Goal: Task Accomplishment & Management: Manage account settings

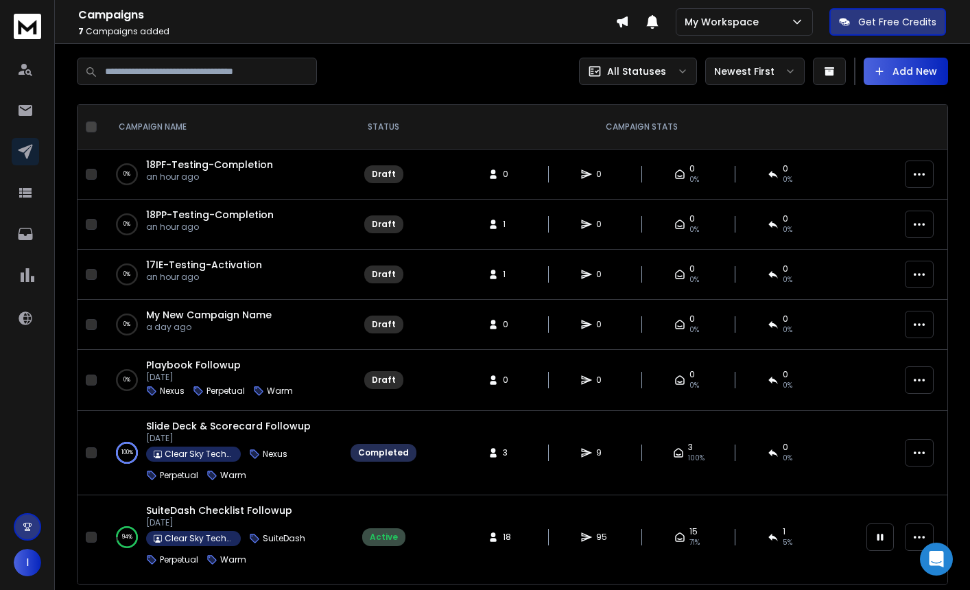
click at [89, 275] on button "button" at bounding box center [91, 274] width 11 height 11
click at [92, 225] on button "button" at bounding box center [91, 224] width 11 height 11
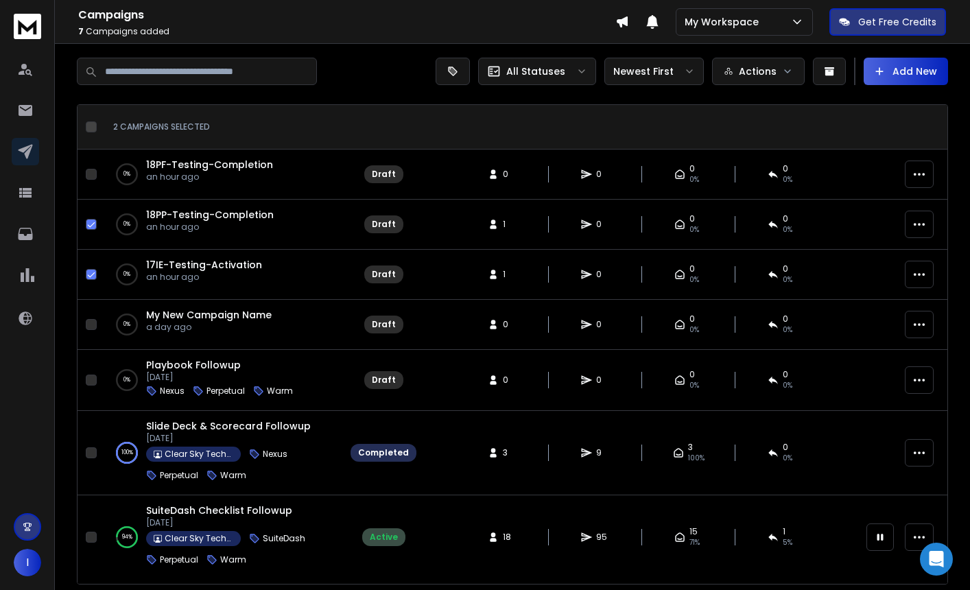
click at [95, 274] on button "button" at bounding box center [91, 274] width 11 height 11
click at [93, 224] on button "button" at bounding box center [91, 224] width 11 height 11
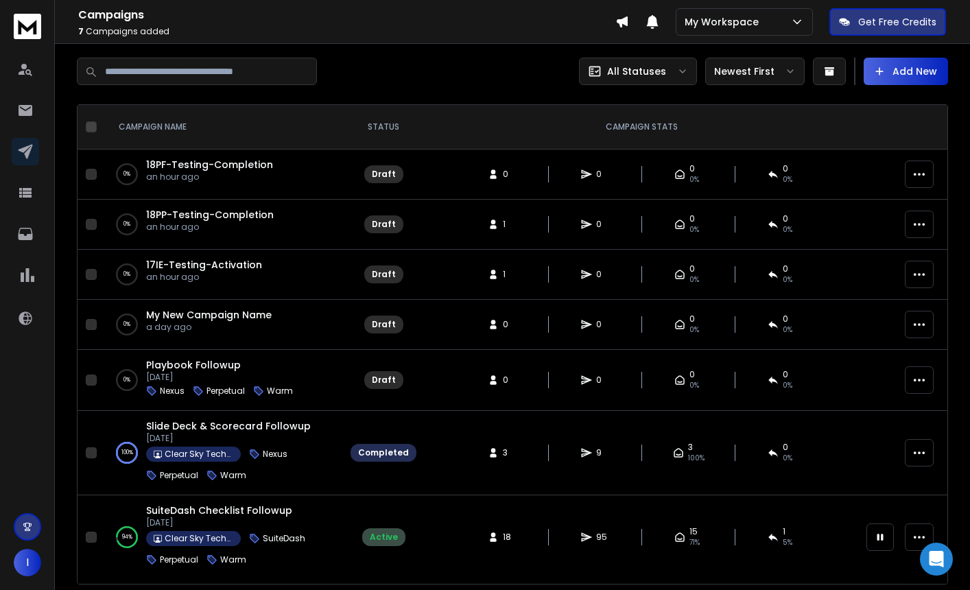
click at [968, 500] on div "Campaigns 7 Campaigns Added All Statuses Newest First Add New CAMPAIGN NAME STA…" at bounding box center [512, 321] width 915 height 554
click at [218, 212] on span "18PP-Testing-Completion" at bounding box center [210, 215] width 128 height 14
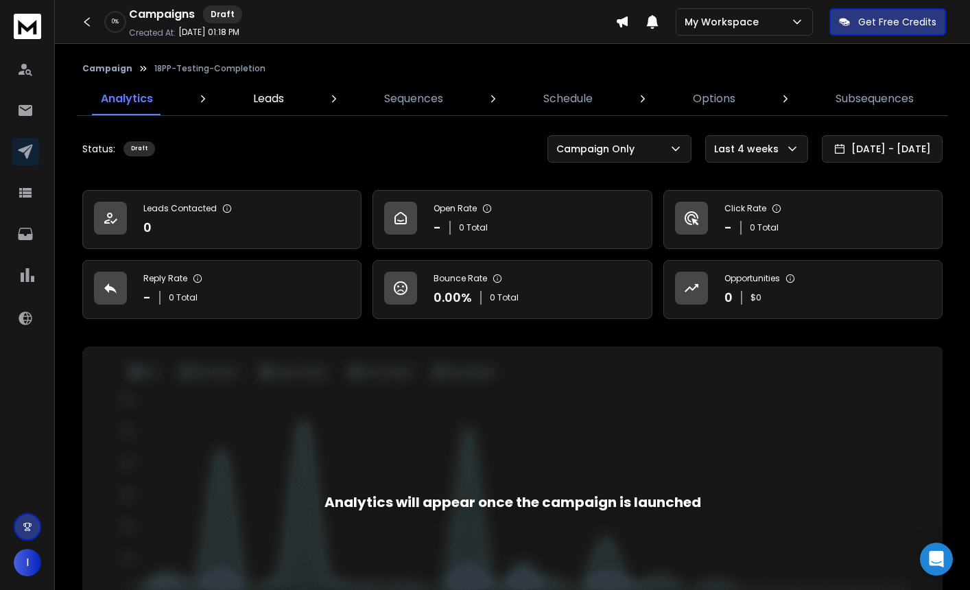
click at [267, 84] on link "Leads" at bounding box center [268, 98] width 47 height 33
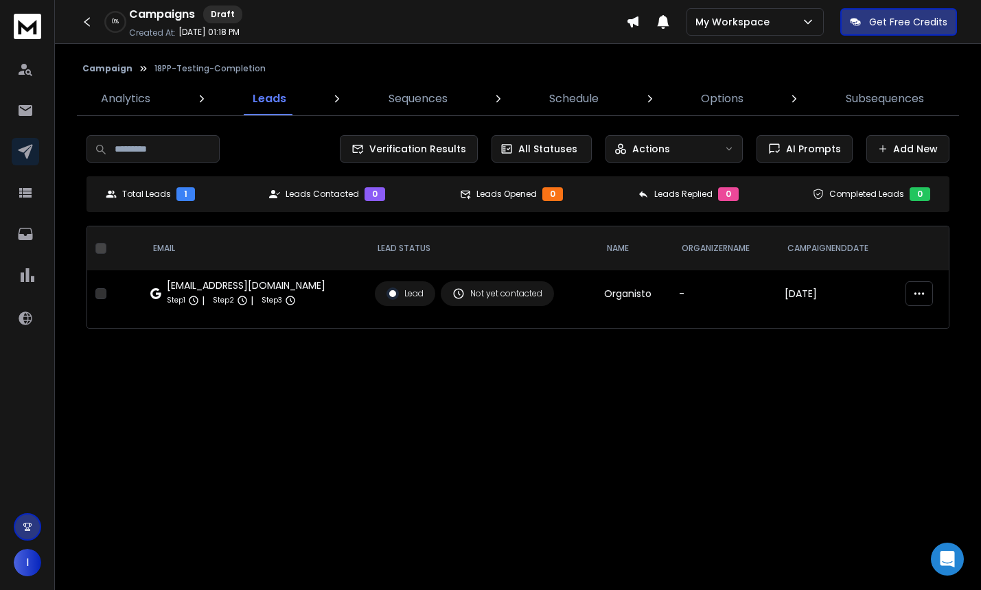
click at [721, 469] on div "Get only verified leads with our AI-powered Lead Finder, starting at $22/mo Try…" at bounding box center [490, 295] width 981 height 590
click at [685, 385] on div "Get only verified leads with our AI-powered Lead Finder, starting at $22/mo Try…" at bounding box center [490, 295] width 981 height 590
click at [421, 100] on p "Sequences" at bounding box center [417, 99] width 59 height 16
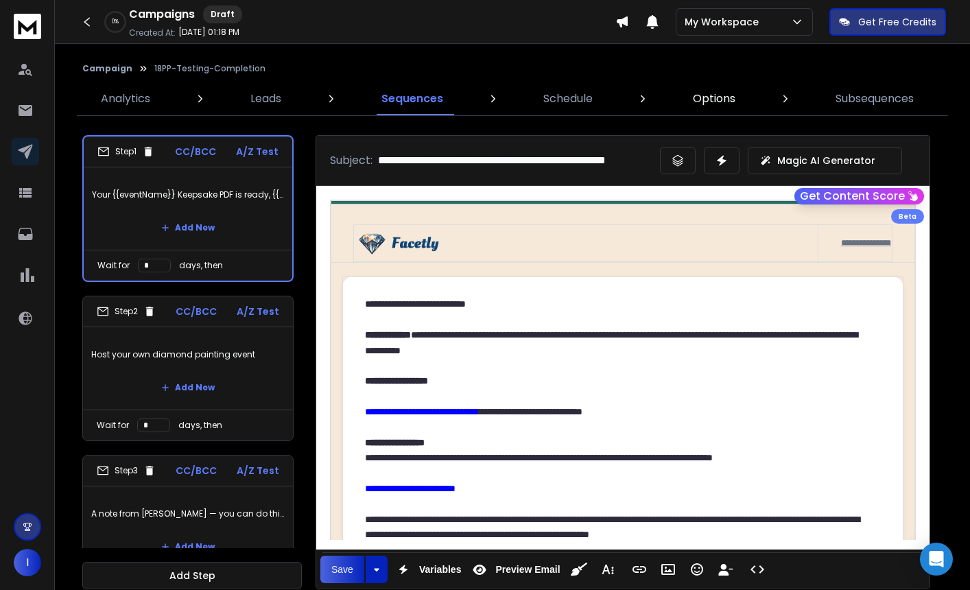
click at [714, 102] on p "Options" at bounding box center [714, 99] width 43 height 16
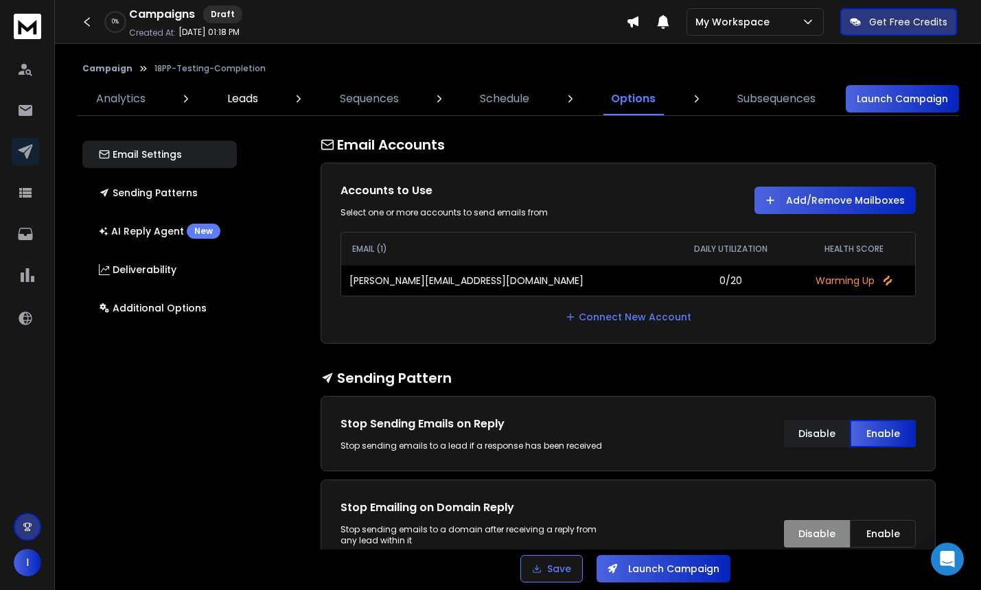
click at [236, 91] on p "Leads" at bounding box center [242, 99] width 31 height 16
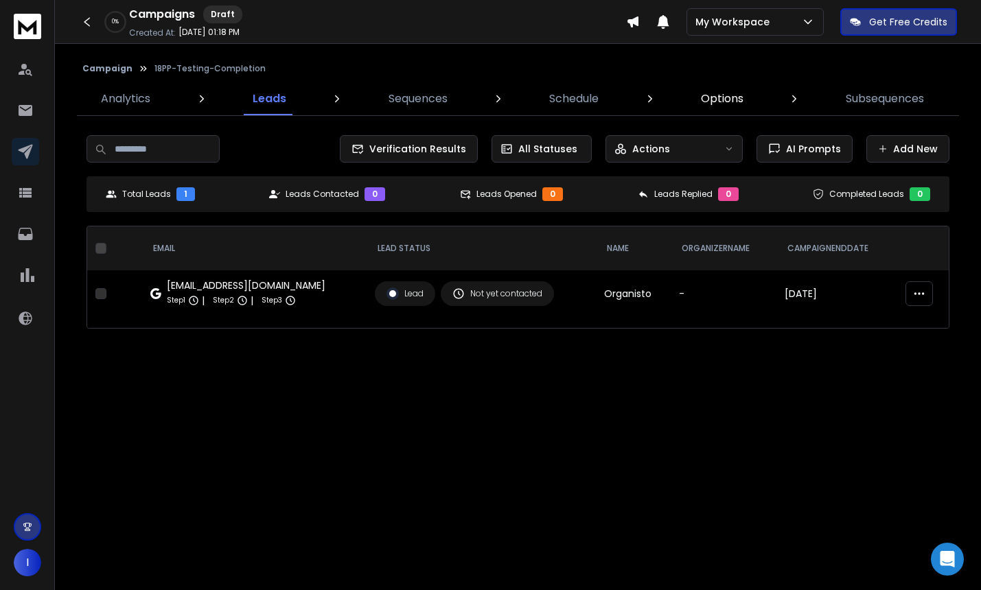
click at [736, 98] on p "Options" at bounding box center [722, 99] width 43 height 16
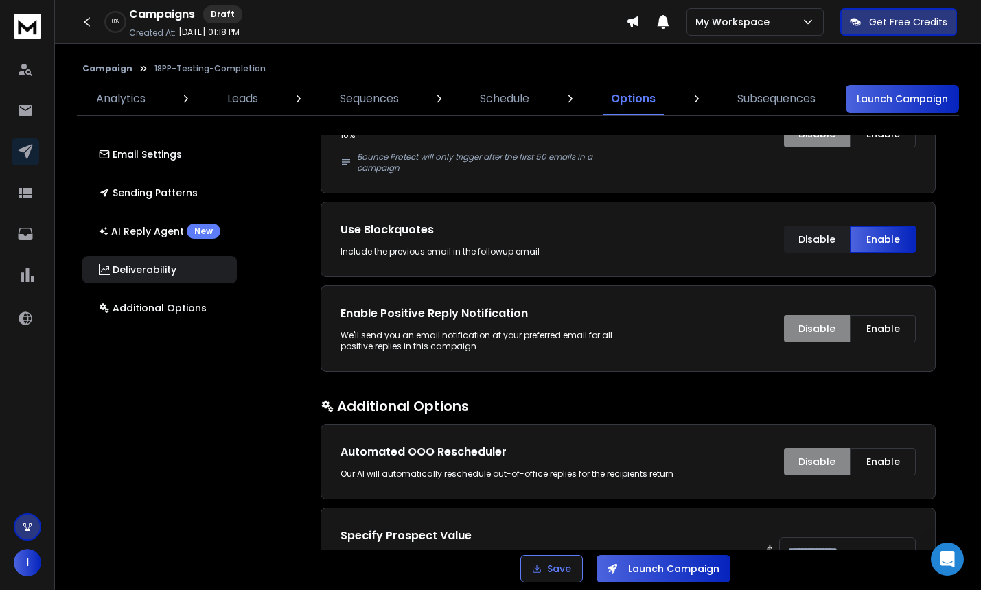
scroll to position [2196, 0]
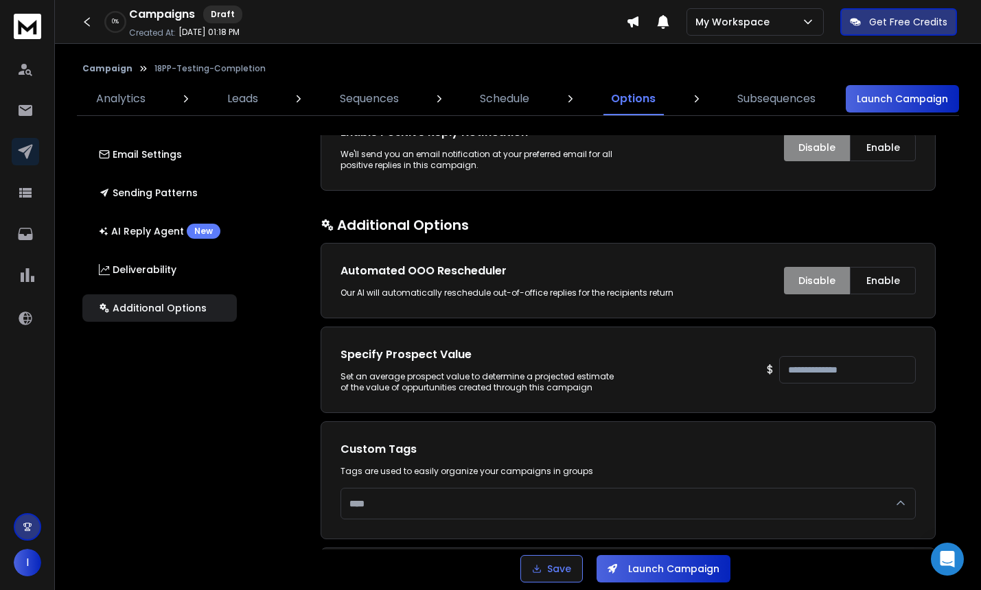
click at [175, 538] on div "Email Settings Sending Patterns AI Reply Agent New Deliverability Additional Op…" at bounding box center [548, 342] width 932 height 414
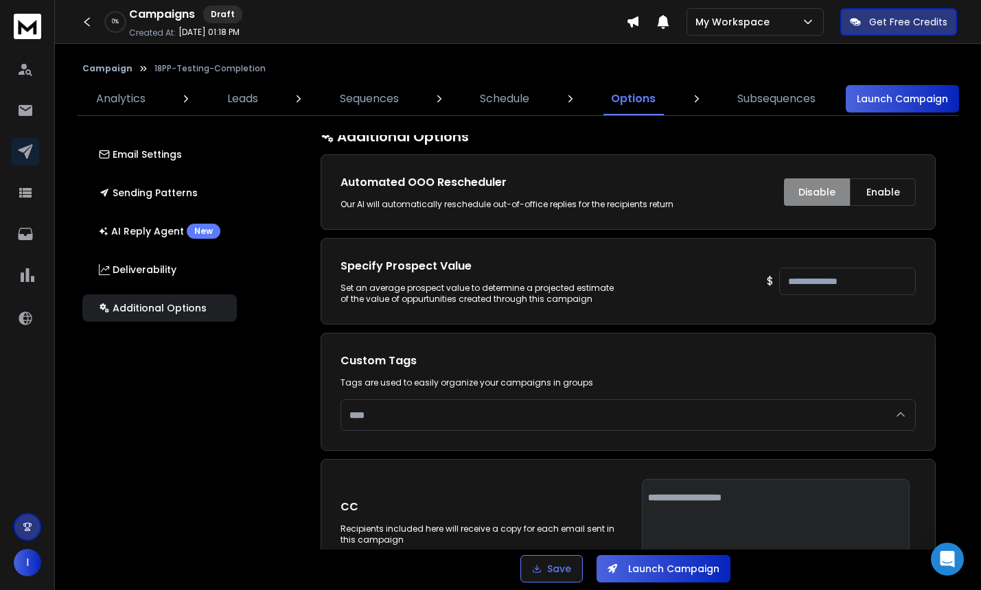
scroll to position [2450, 0]
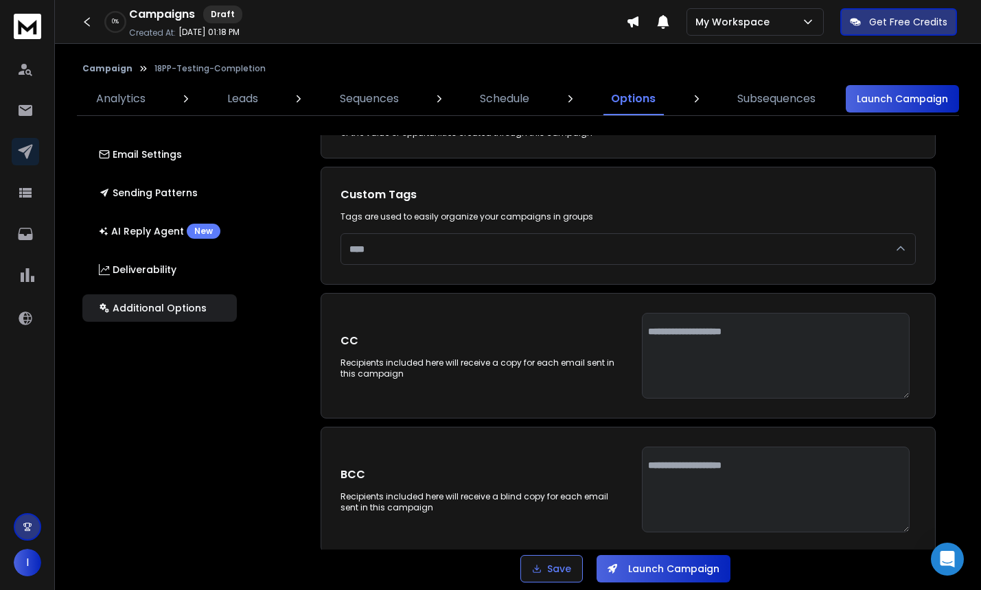
click at [653, 573] on button "Launch Campaign" at bounding box center [663, 568] width 134 height 27
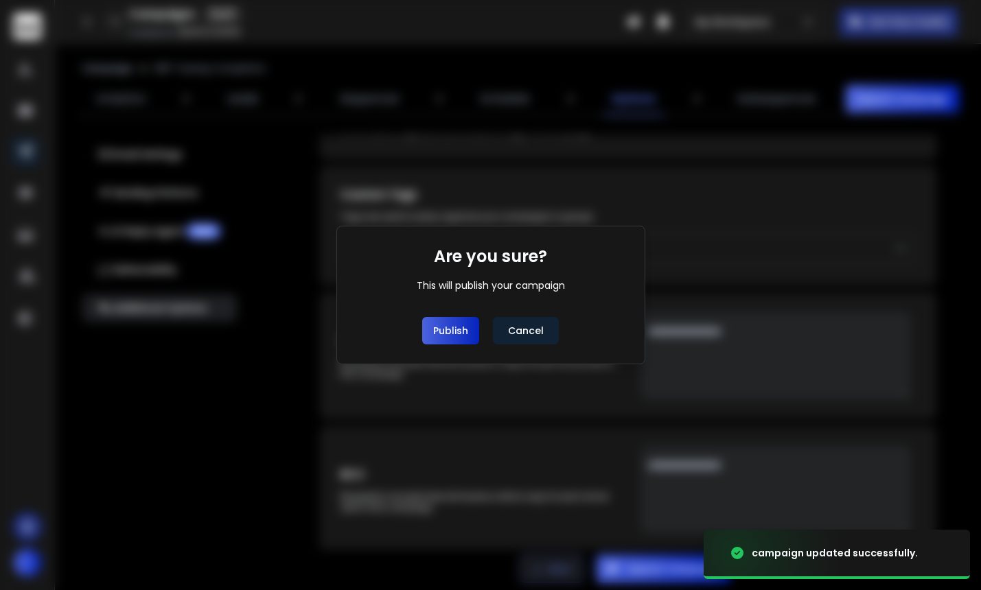
click at [453, 326] on button "Publish" at bounding box center [450, 330] width 57 height 27
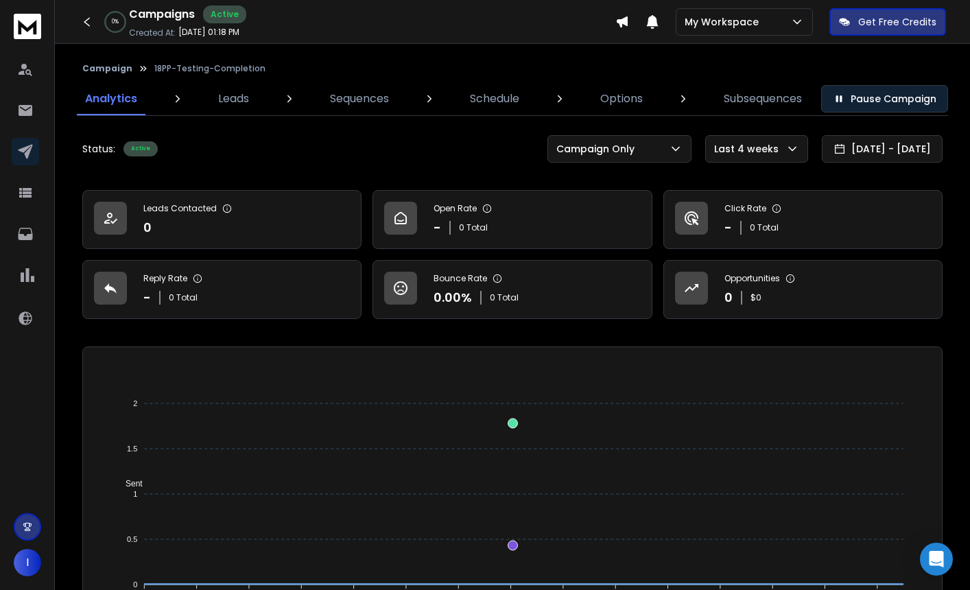
click at [921, 97] on button "Pause Campaign" at bounding box center [884, 98] width 127 height 27
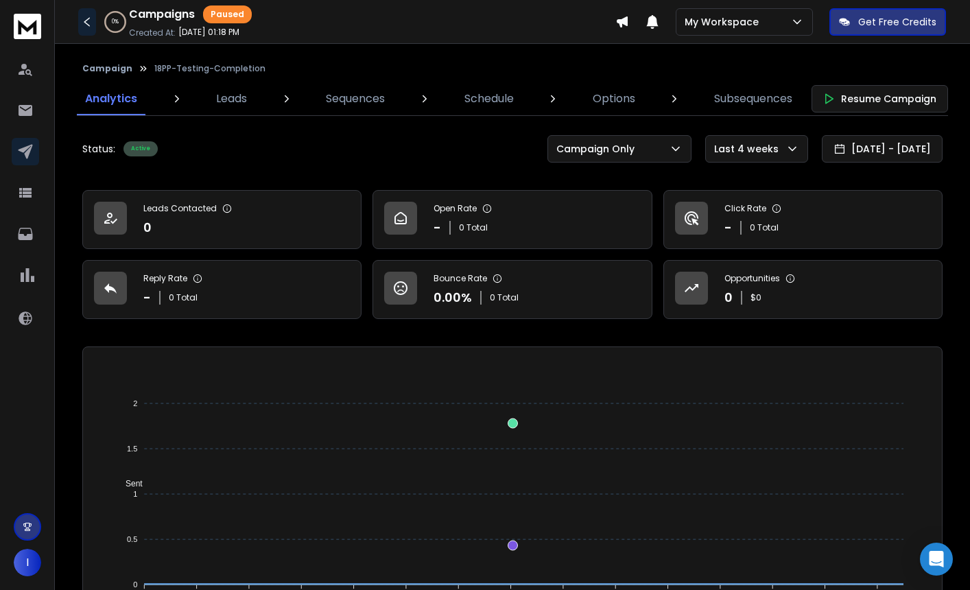
click at [86, 23] on icon at bounding box center [86, 21] width 5 height 9
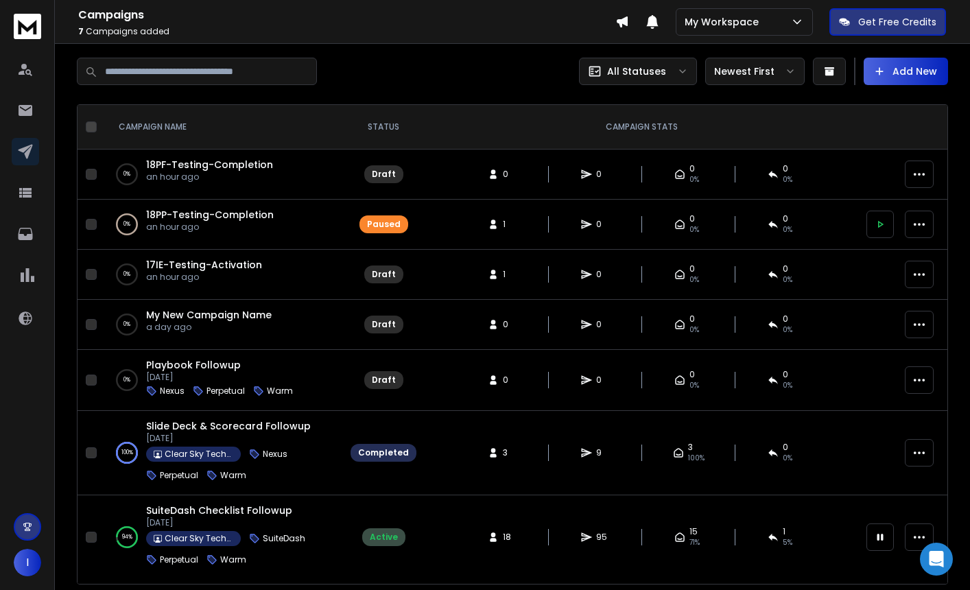
click at [243, 217] on span "18PP-Testing-Completion" at bounding box center [210, 215] width 128 height 14
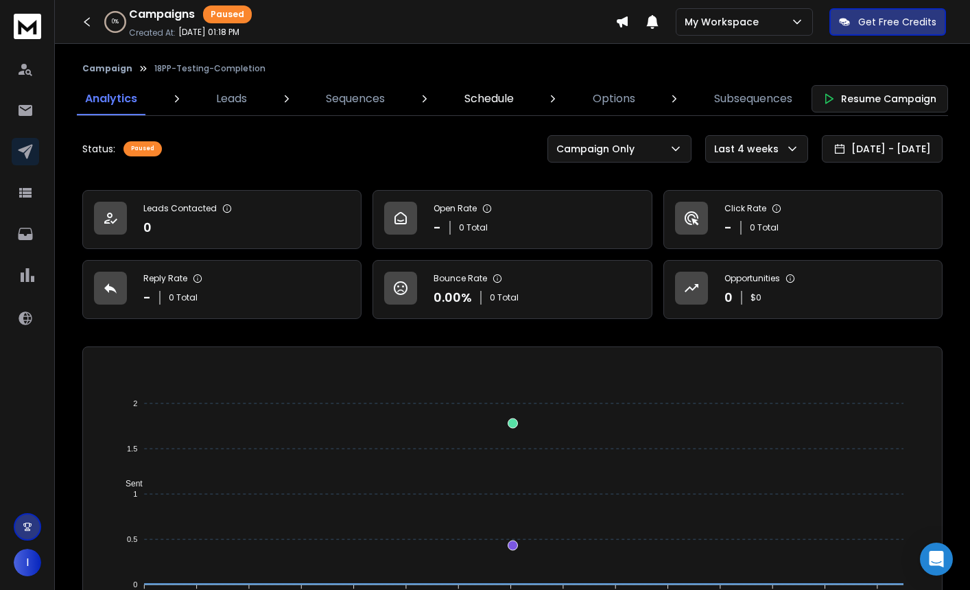
click at [513, 96] on p "Schedule" at bounding box center [489, 99] width 49 height 16
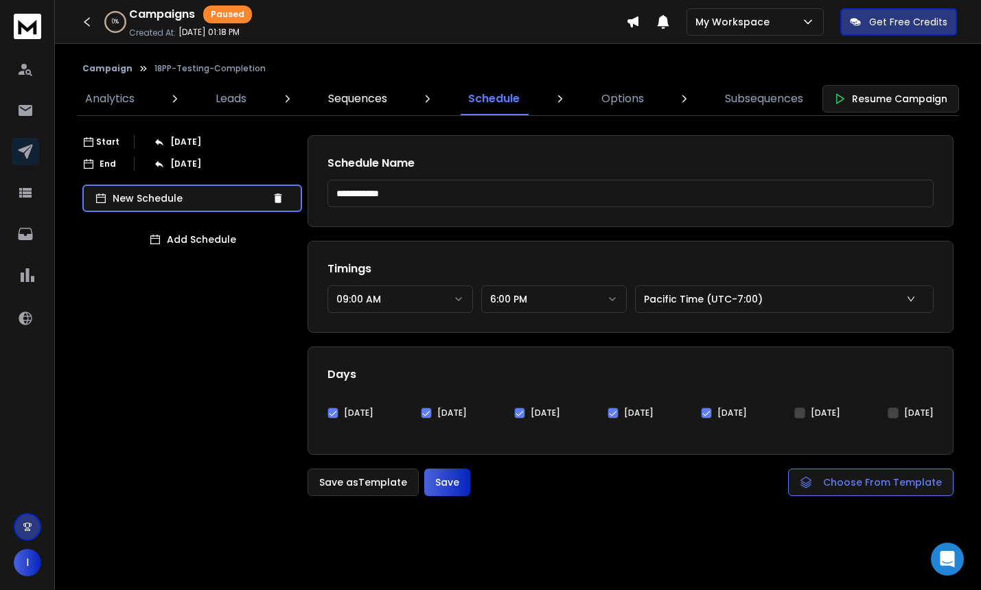
click at [358, 104] on p "Sequences" at bounding box center [357, 99] width 59 height 16
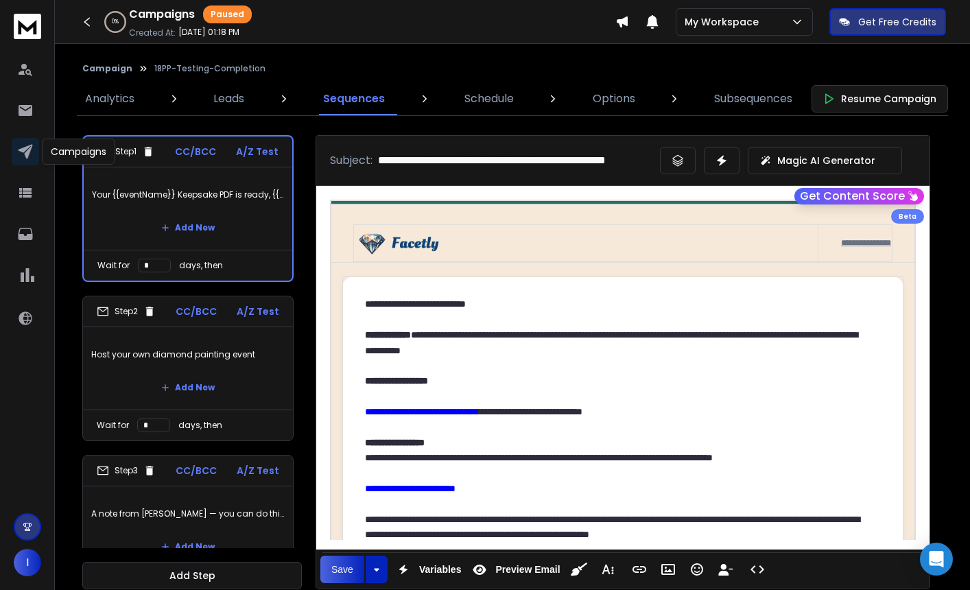
click at [25, 144] on icon at bounding box center [25, 151] width 16 height 16
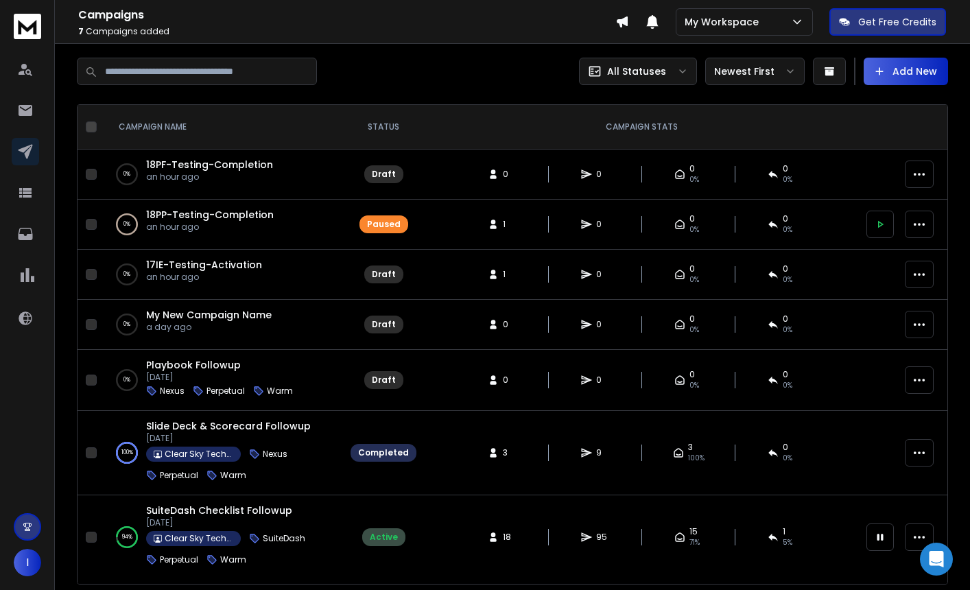
click at [92, 275] on button "button" at bounding box center [91, 274] width 11 height 11
click at [91, 219] on button "button" at bounding box center [91, 224] width 11 height 11
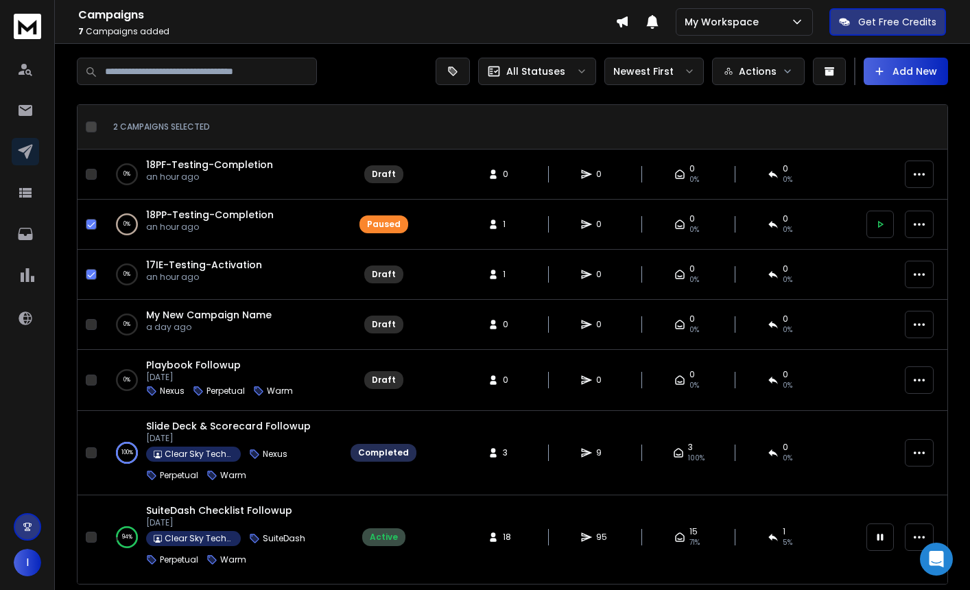
click at [93, 174] on button "button" at bounding box center [91, 174] width 11 height 11
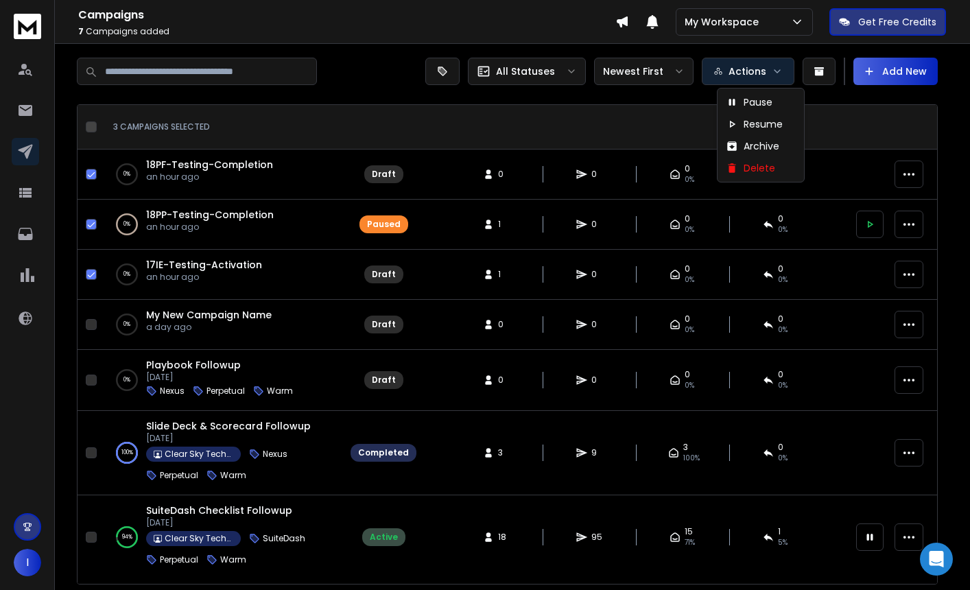
click at [782, 74] on button "Actions" at bounding box center [748, 71] width 93 height 27
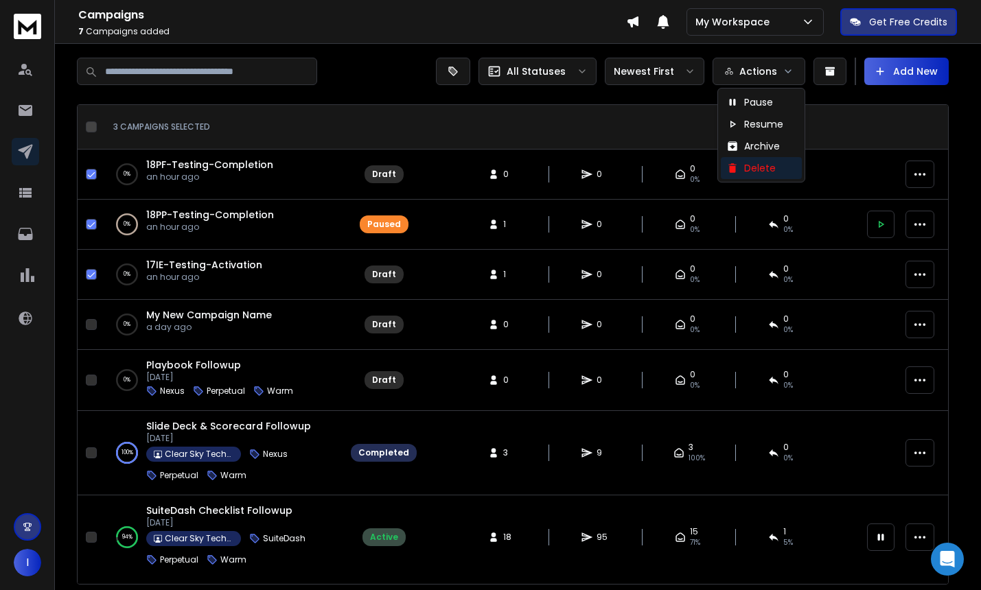
click at [761, 169] on p "Delete" at bounding box center [760, 168] width 32 height 14
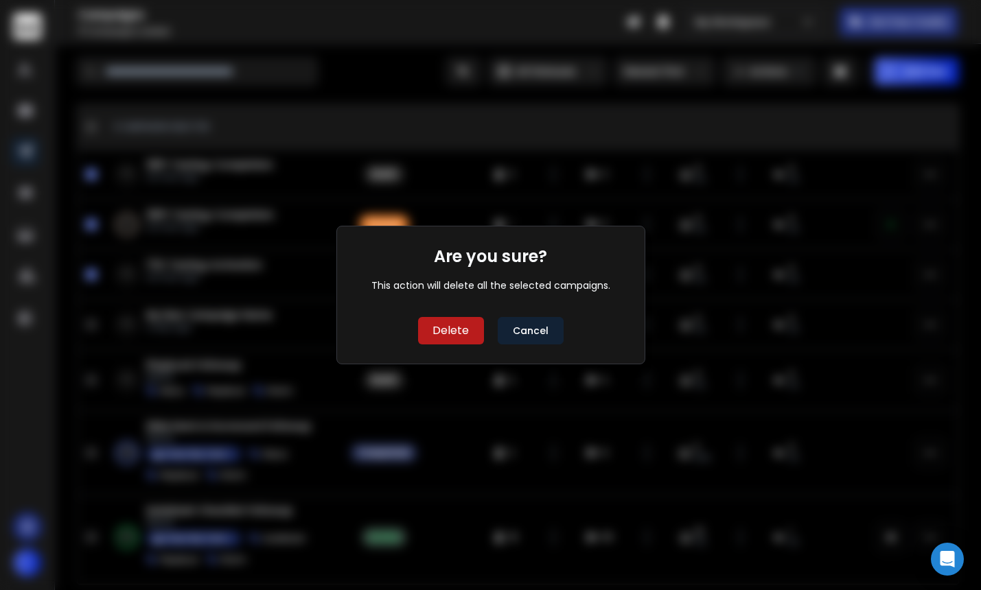
click at [450, 326] on p "delete" at bounding box center [450, 331] width 36 height 16
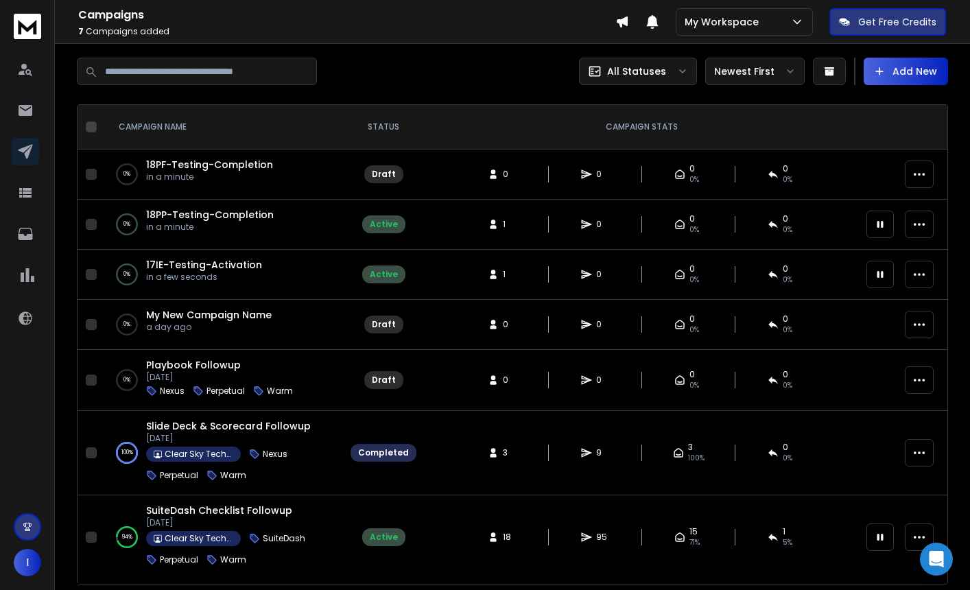
click at [874, 269] on icon at bounding box center [880, 274] width 12 height 12
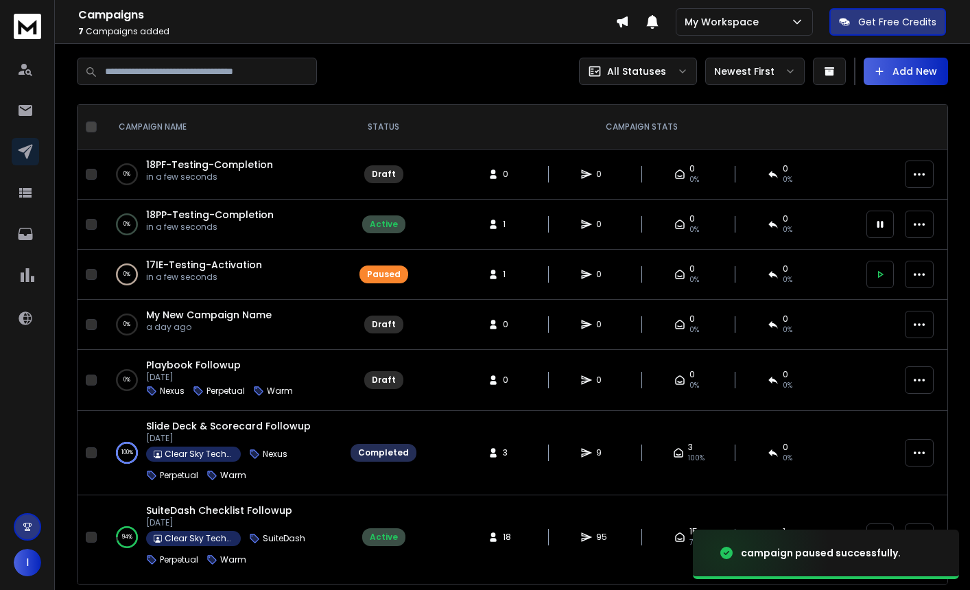
click at [870, 231] on button at bounding box center [880, 224] width 27 height 27
click at [218, 261] on span "17IE-Testing-Activation" at bounding box center [204, 265] width 116 height 14
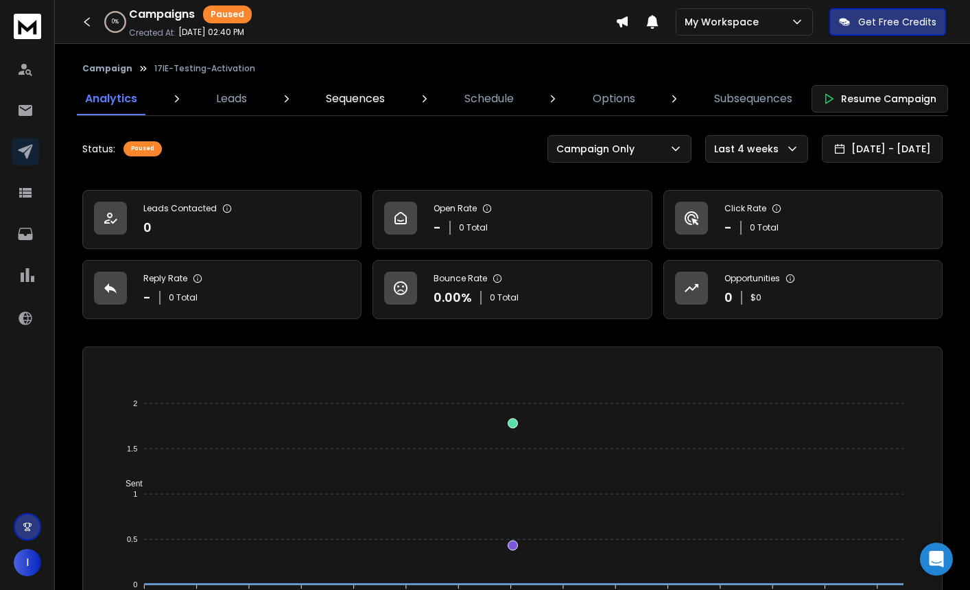
click at [378, 97] on p "Sequences" at bounding box center [355, 99] width 59 height 16
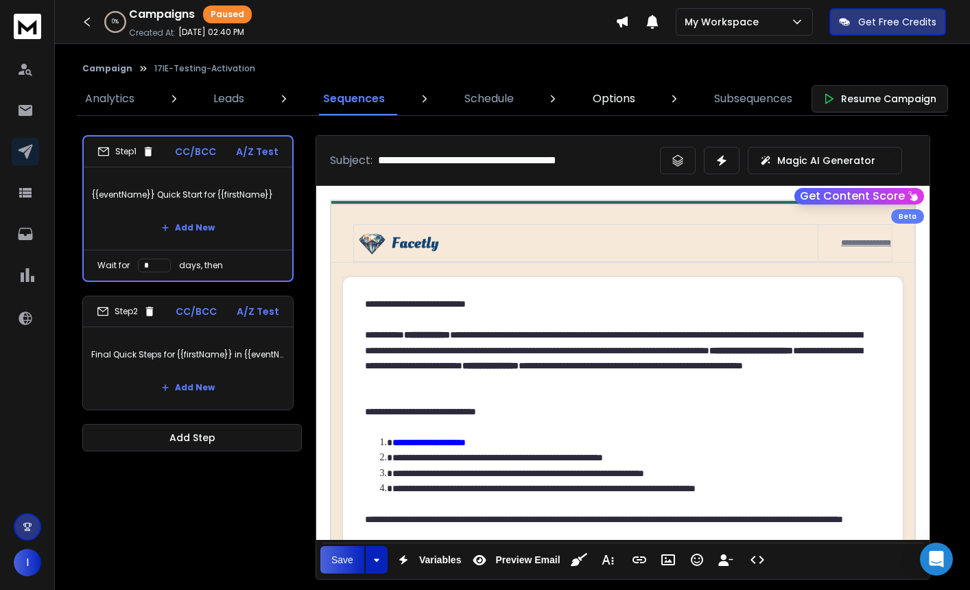
click at [612, 98] on p "Options" at bounding box center [614, 99] width 43 height 16
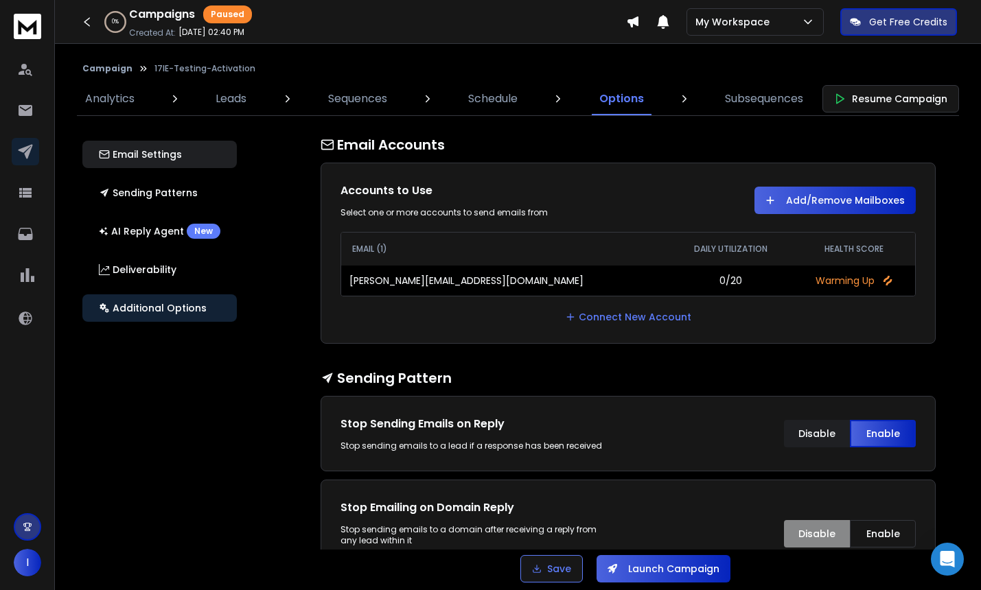
click at [142, 303] on p "Additional Options" at bounding box center [153, 308] width 108 height 14
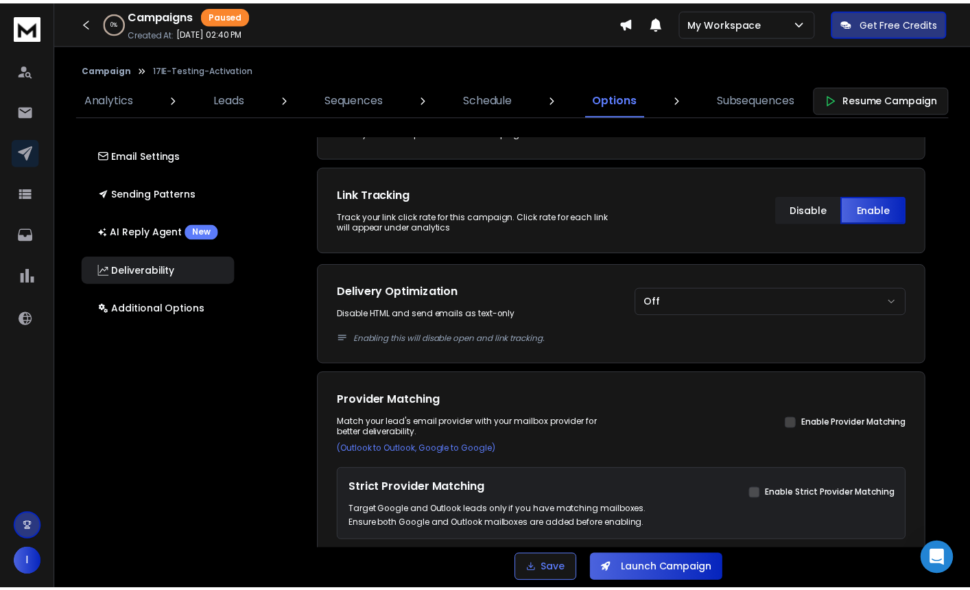
scroll to position [1421, 0]
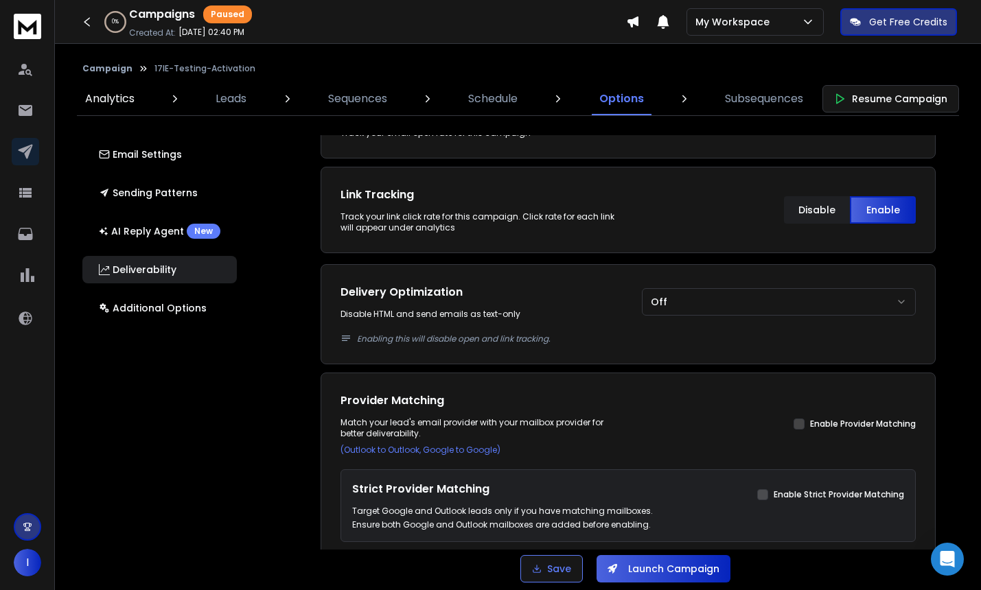
drag, startPoint x: 180, startPoint y: 388, endPoint x: 113, endPoint y: 114, distance: 282.8
click at [180, 388] on div "Email Settings Sending Patterns AI Reply Agent New Deliverability Additional Op…" at bounding box center [548, 342] width 932 height 414
click at [28, 144] on icon at bounding box center [25, 151] width 16 height 16
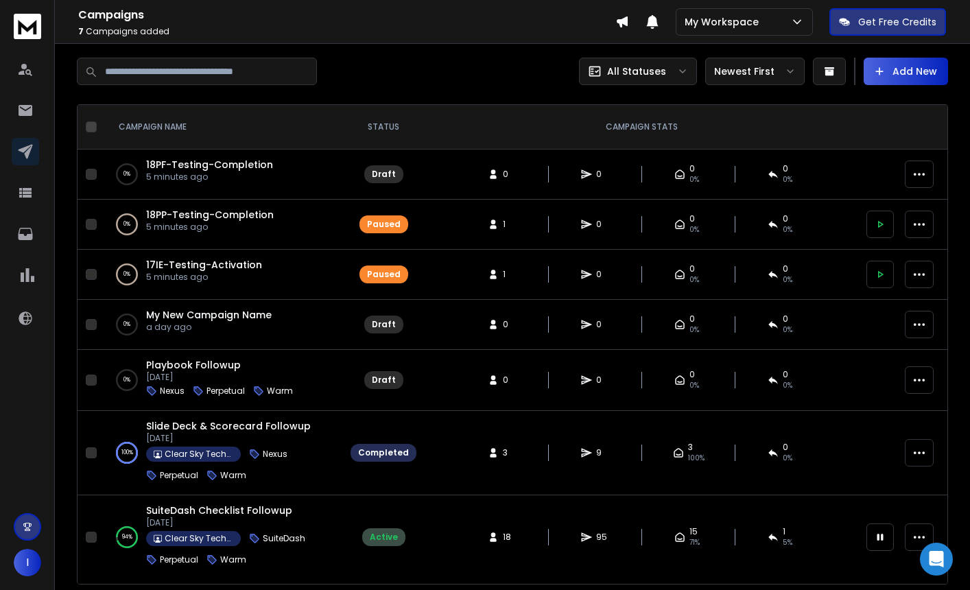
click at [213, 165] on span "18PF-Testing-Completion" at bounding box center [209, 165] width 127 height 14
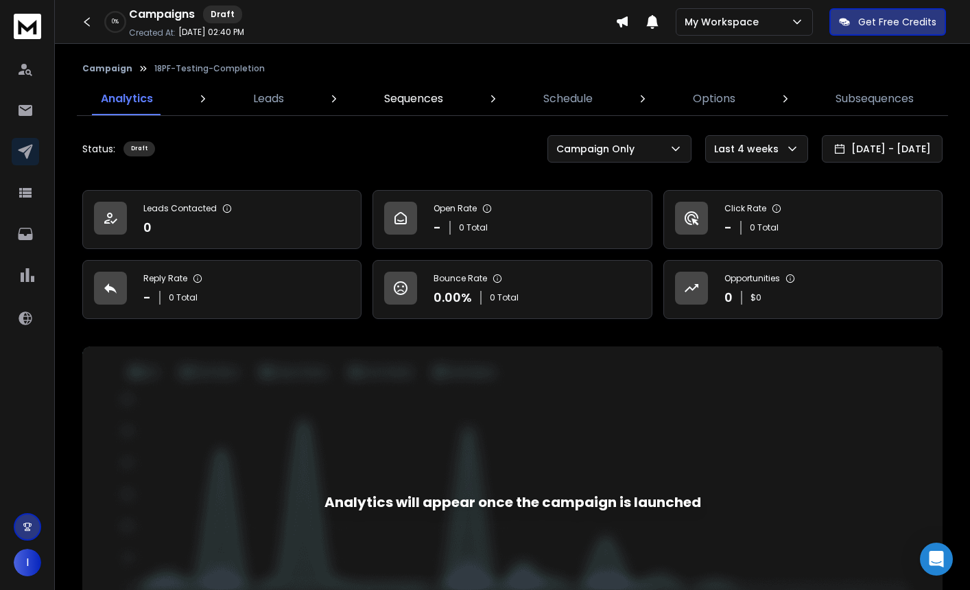
click at [424, 97] on p "Sequences" at bounding box center [413, 99] width 59 height 16
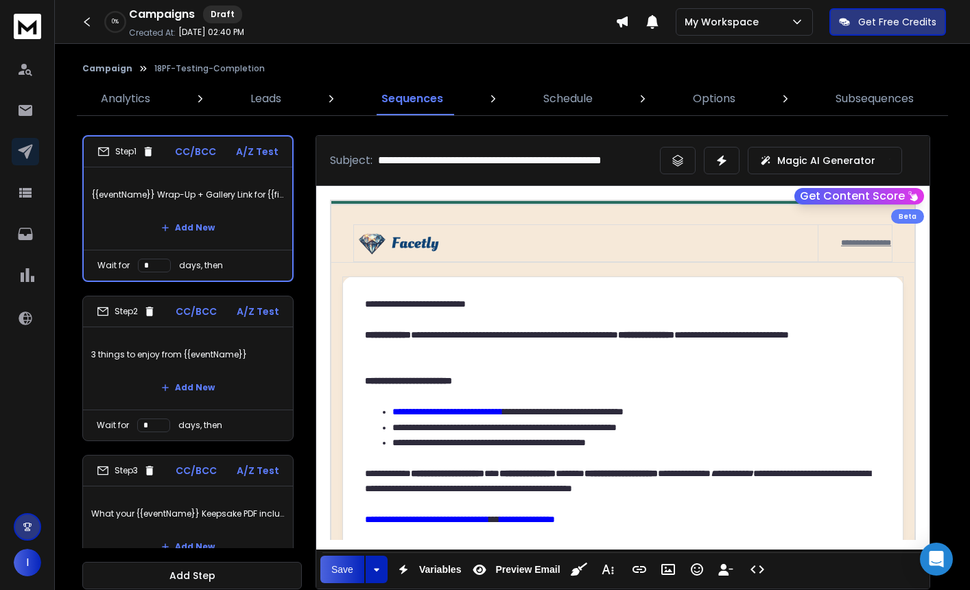
click at [250, 371] on p "3 things to enjoy from {{eventName}}" at bounding box center [188, 355] width 194 height 38
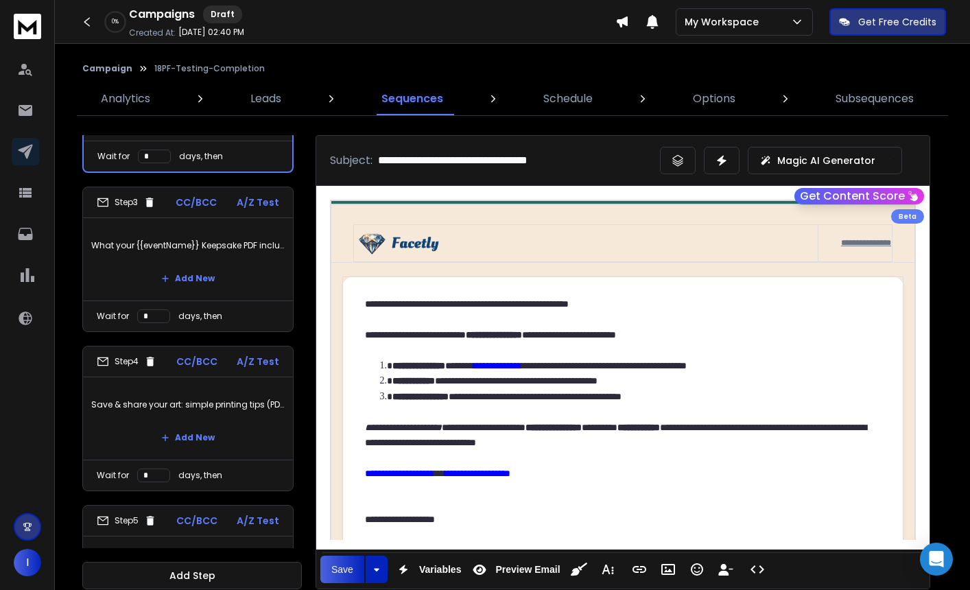
scroll to position [340, 0]
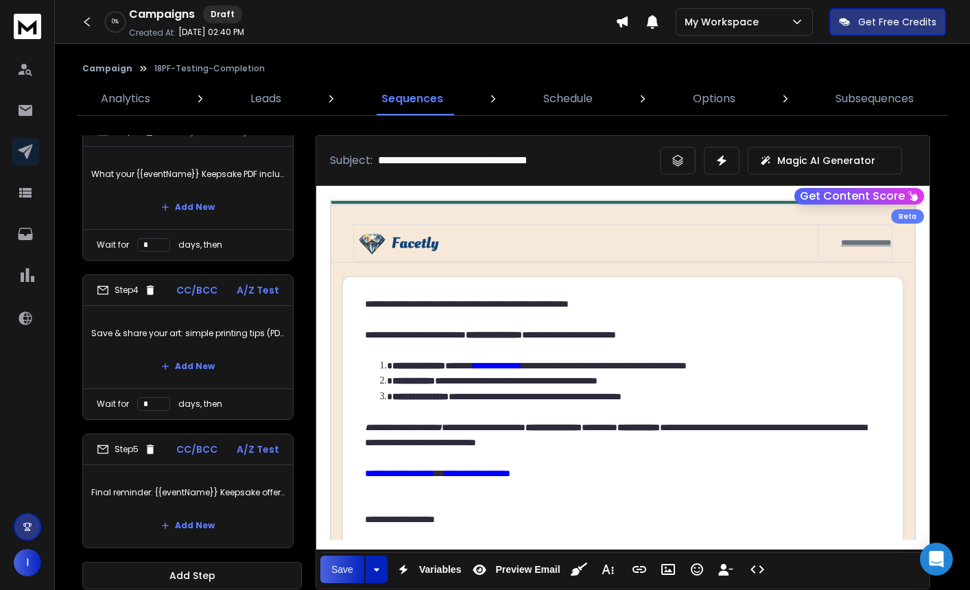
click at [242, 498] on p "Final reminder: {{eventName}} Keepsake offer ends {{promoEndDate}}" at bounding box center [188, 492] width 194 height 38
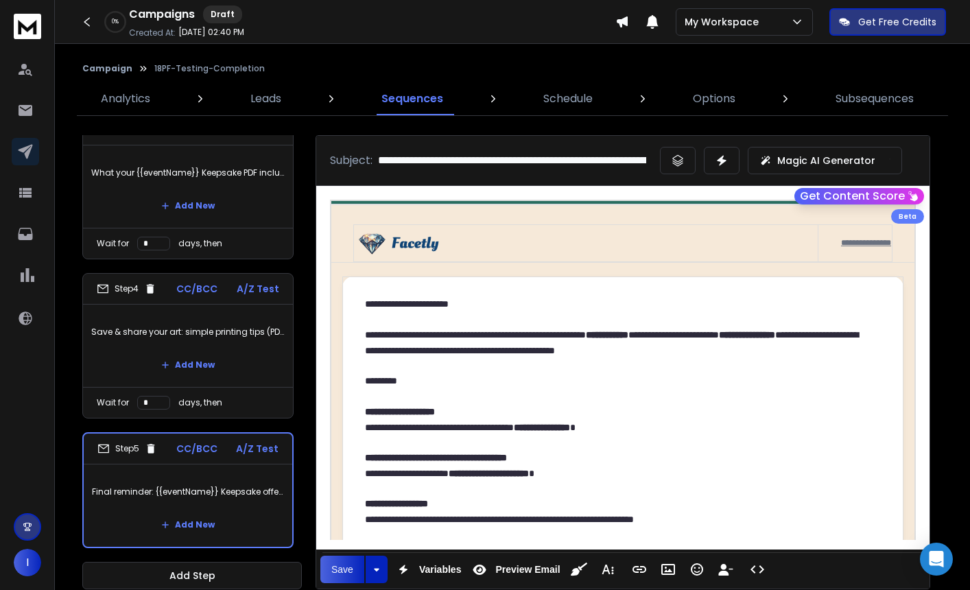
click at [154, 448] on icon at bounding box center [152, 449] width 8 height 10
type input "**********"
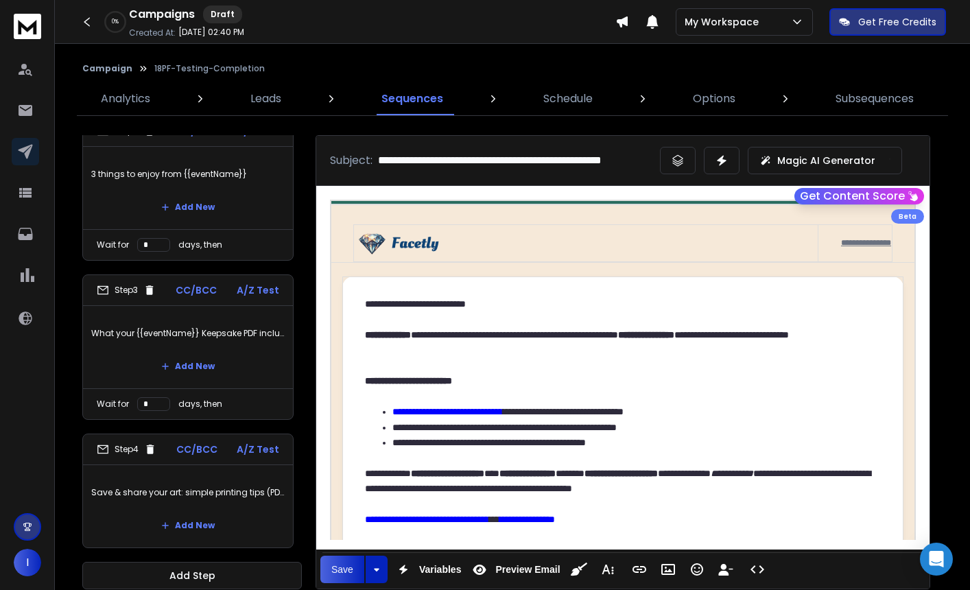
click at [152, 450] on icon at bounding box center [151, 450] width 8 height 10
click at [152, 450] on icon at bounding box center [150, 450] width 8 height 10
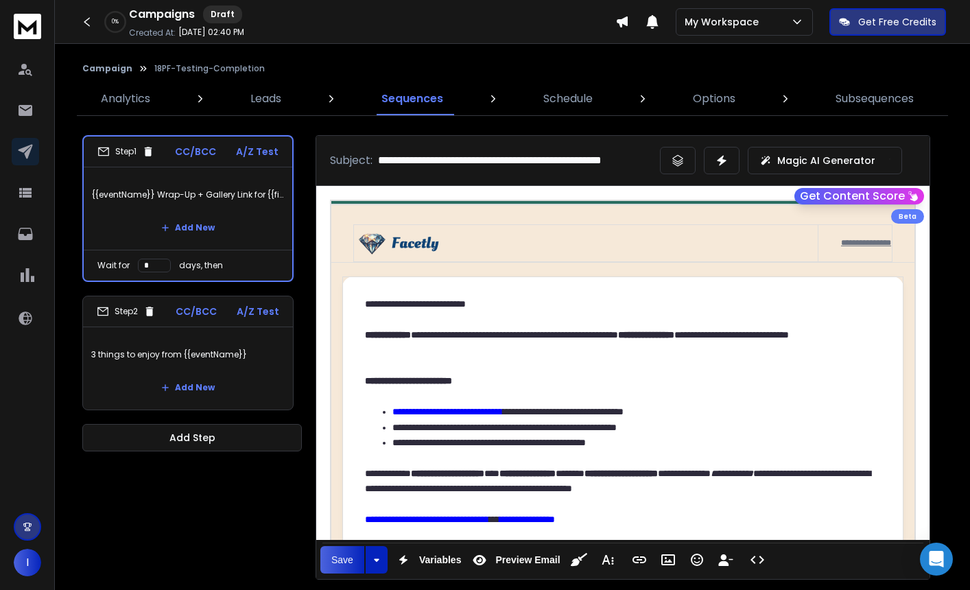
click at [153, 312] on icon at bounding box center [150, 312] width 8 height 10
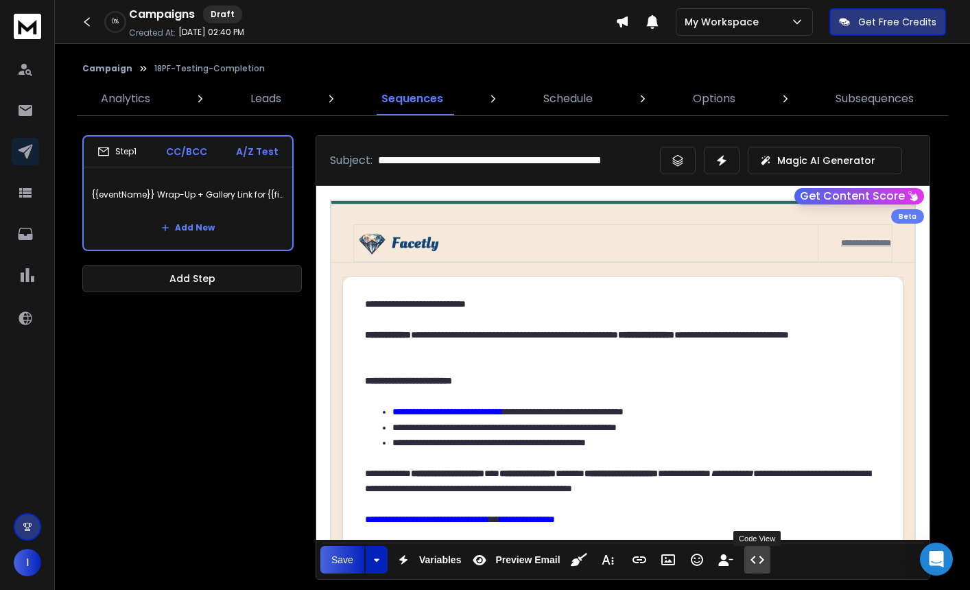
click at [757, 561] on icon "button" at bounding box center [757, 560] width 16 height 16
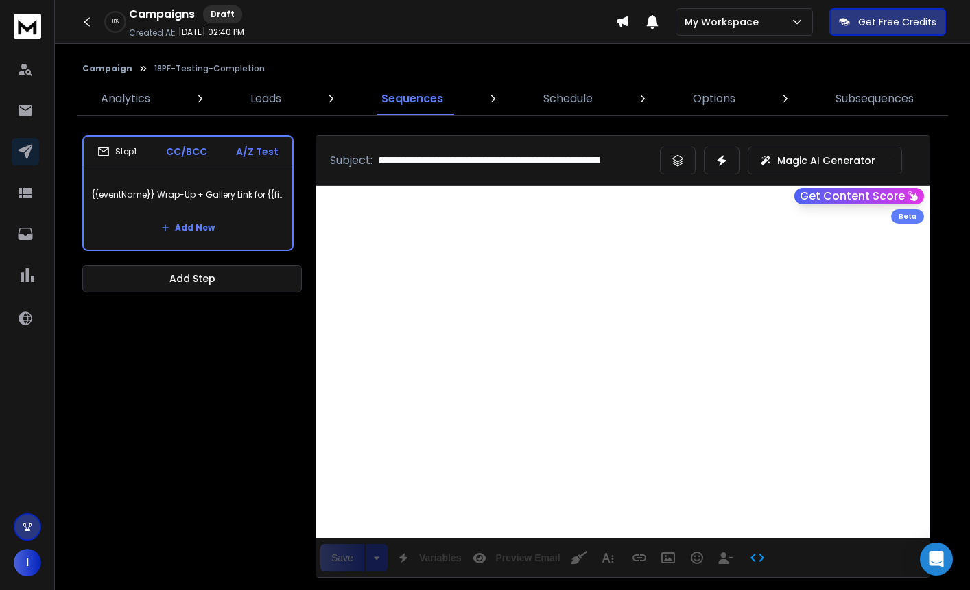
click at [473, 166] on input "**********" at bounding box center [512, 160] width 268 height 16
click at [598, 340] on div "**********" at bounding box center [622, 362] width 613 height 352
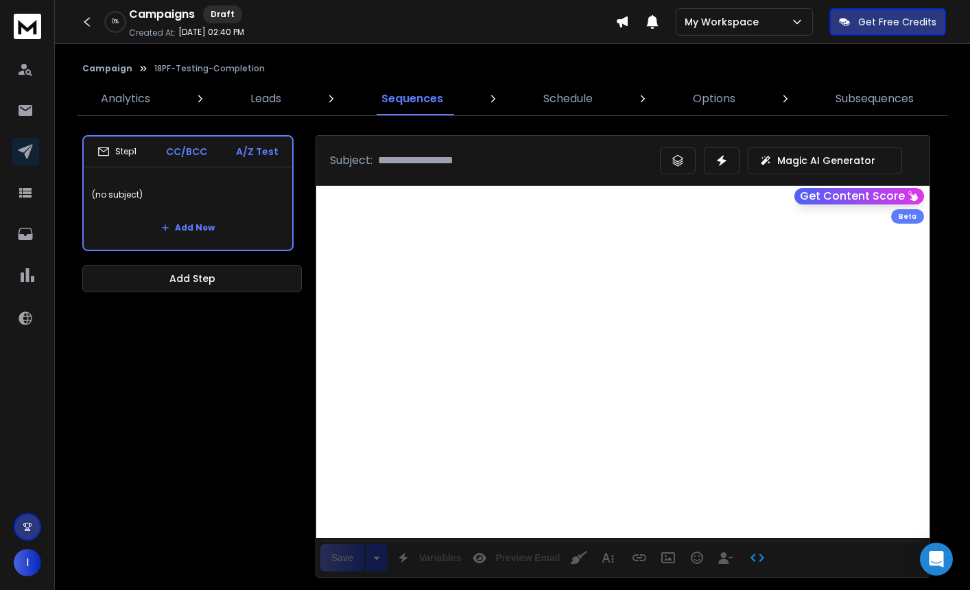
click at [185, 382] on div "Step 1 CC/BCC A/Z Test (no subject) Add New Add Step" at bounding box center [192, 356] width 220 height 443
click at [265, 102] on p "Leads" at bounding box center [265, 99] width 31 height 16
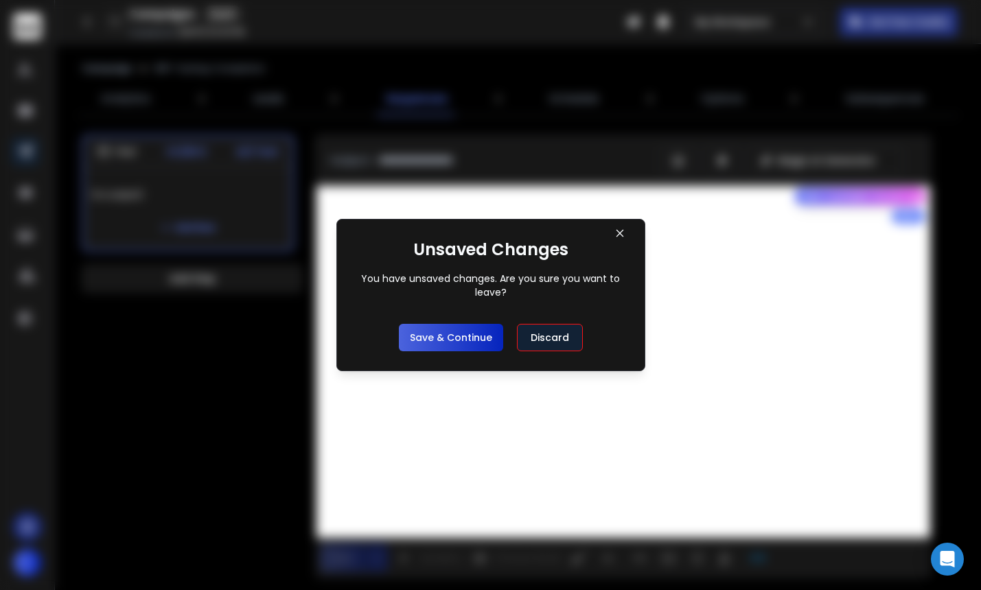
click at [451, 336] on button "Save & Continue" at bounding box center [451, 337] width 104 height 27
type textarea "**********"
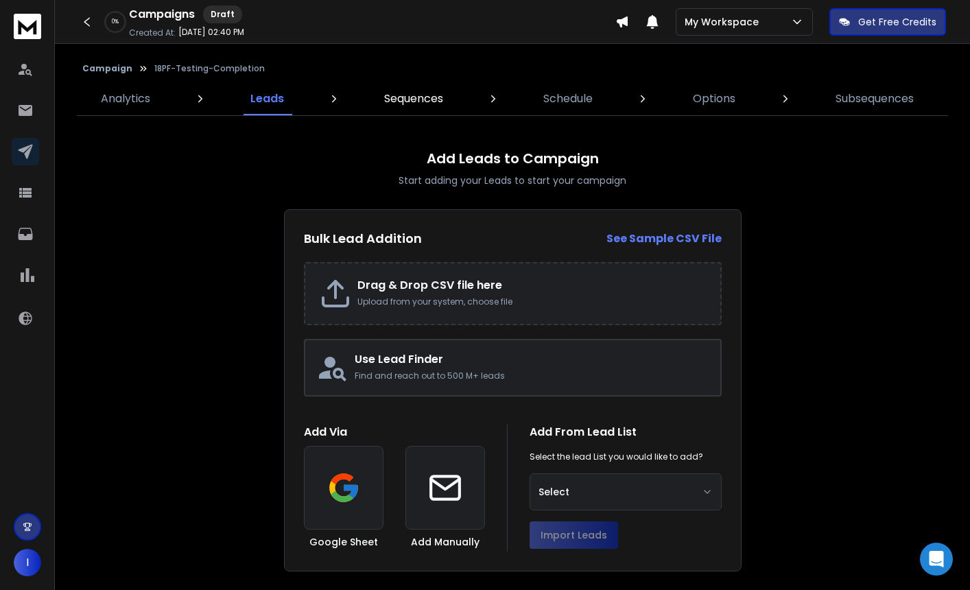
click at [405, 96] on p "Sequences" at bounding box center [413, 99] width 59 height 16
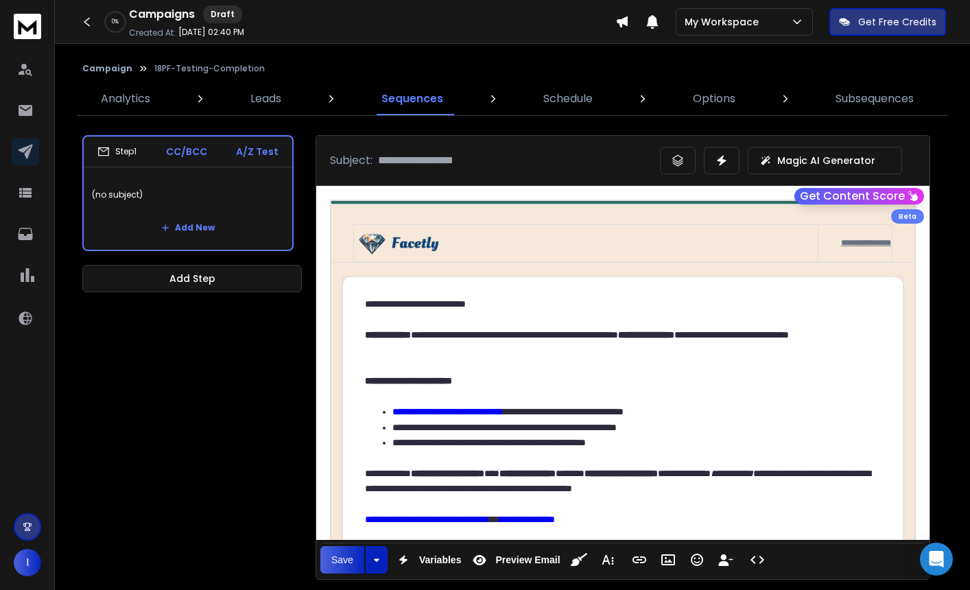
click at [526, 394] on div "**********" at bounding box center [623, 426] width 516 height 261
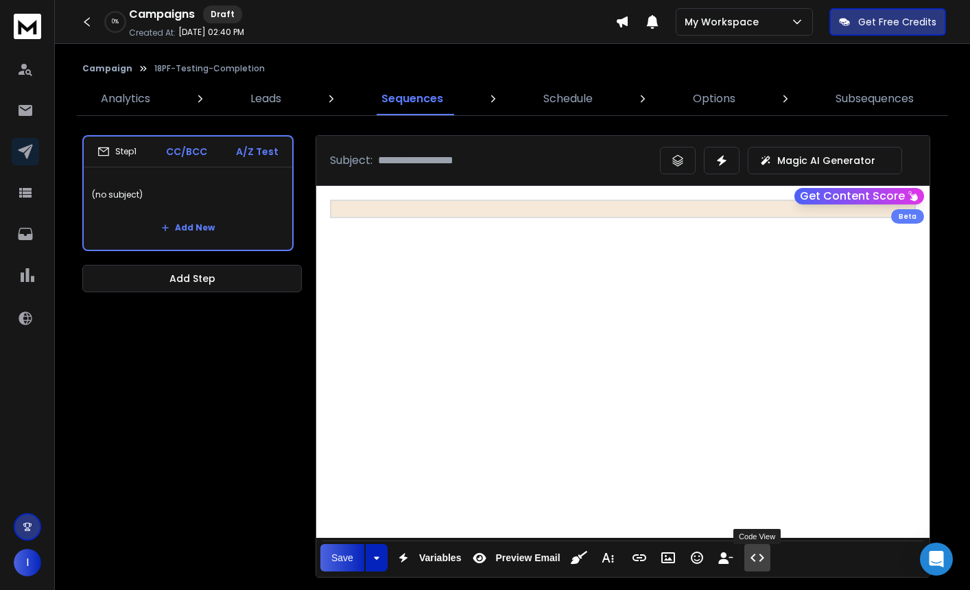
click at [753, 551] on icon "button" at bounding box center [757, 558] width 16 height 16
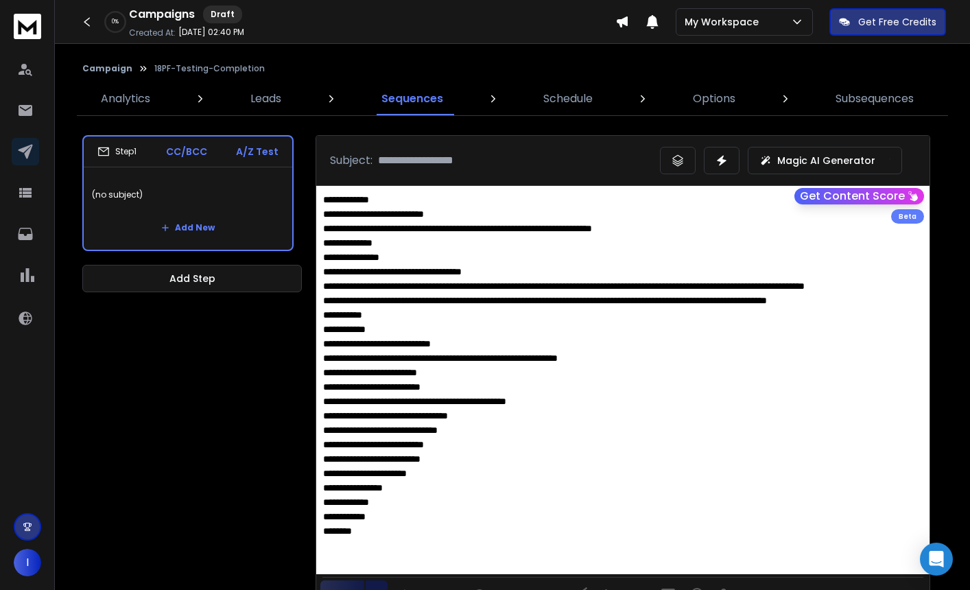
click at [682, 441] on textarea "**********" at bounding box center [622, 380] width 613 height 388
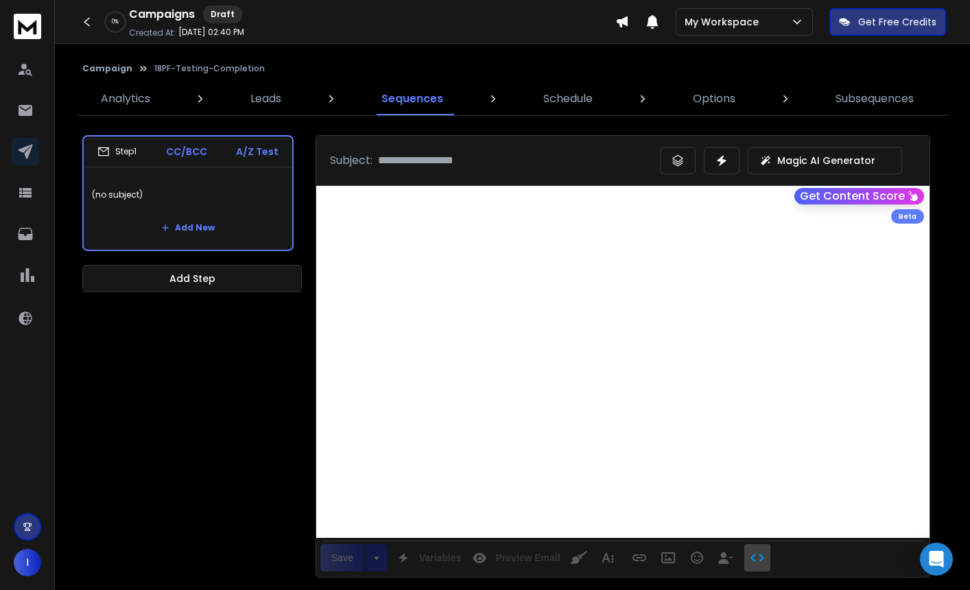
click at [756, 554] on icon "button" at bounding box center [757, 558] width 16 height 16
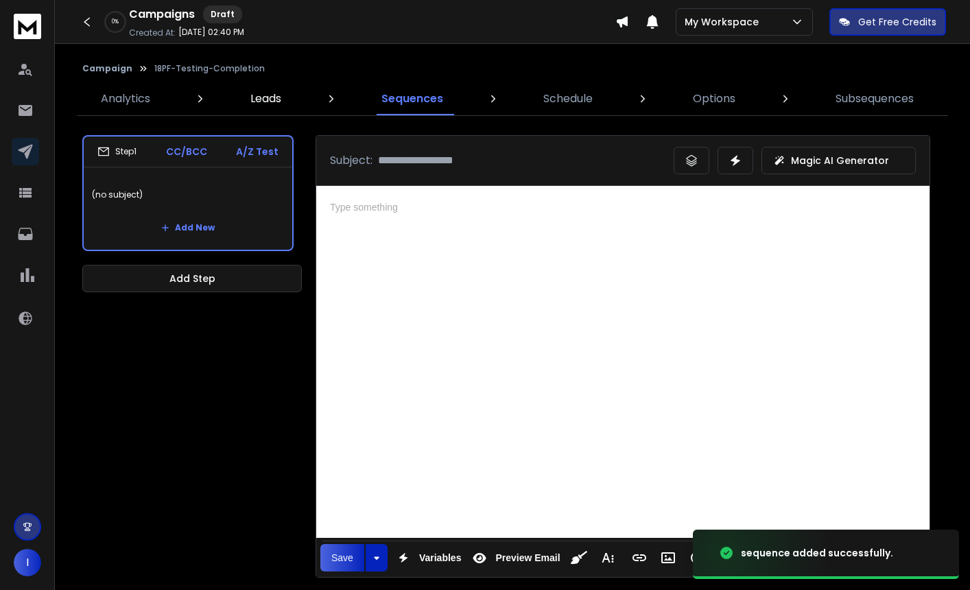
click at [270, 94] on p "Leads" at bounding box center [265, 99] width 31 height 16
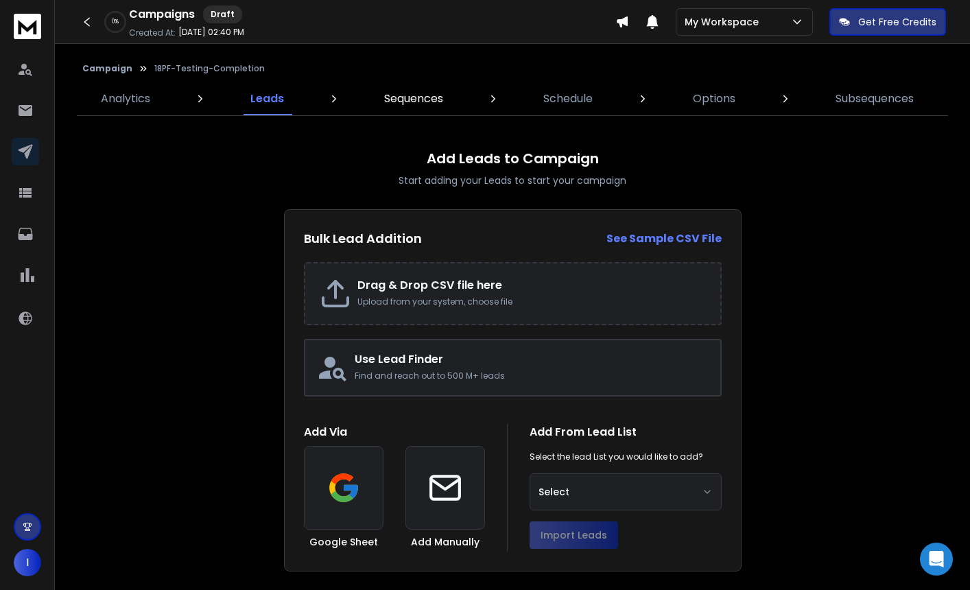
click at [414, 97] on p "Sequences" at bounding box center [413, 99] width 59 height 16
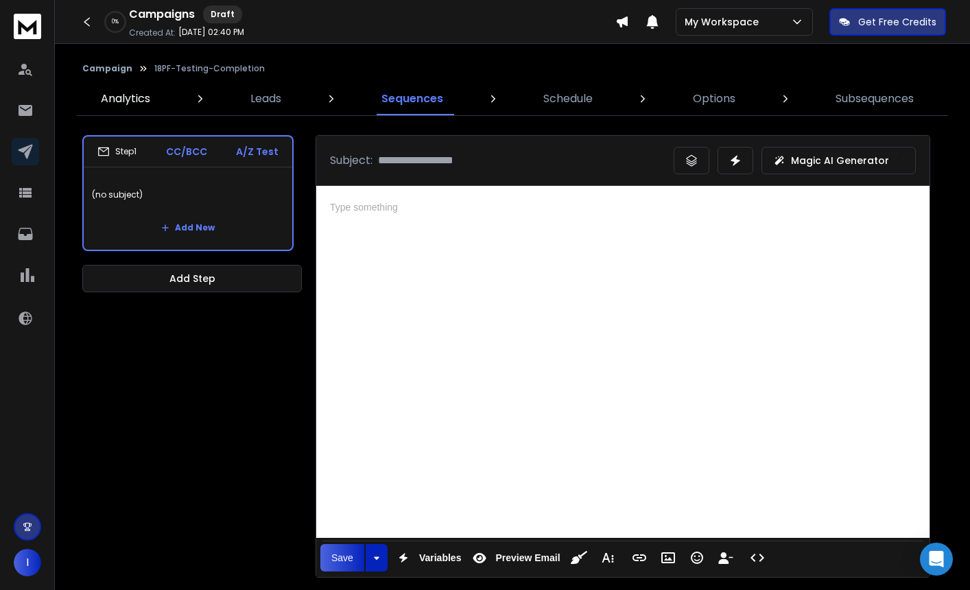
click at [133, 103] on p "Analytics" at bounding box center [125, 99] width 49 height 16
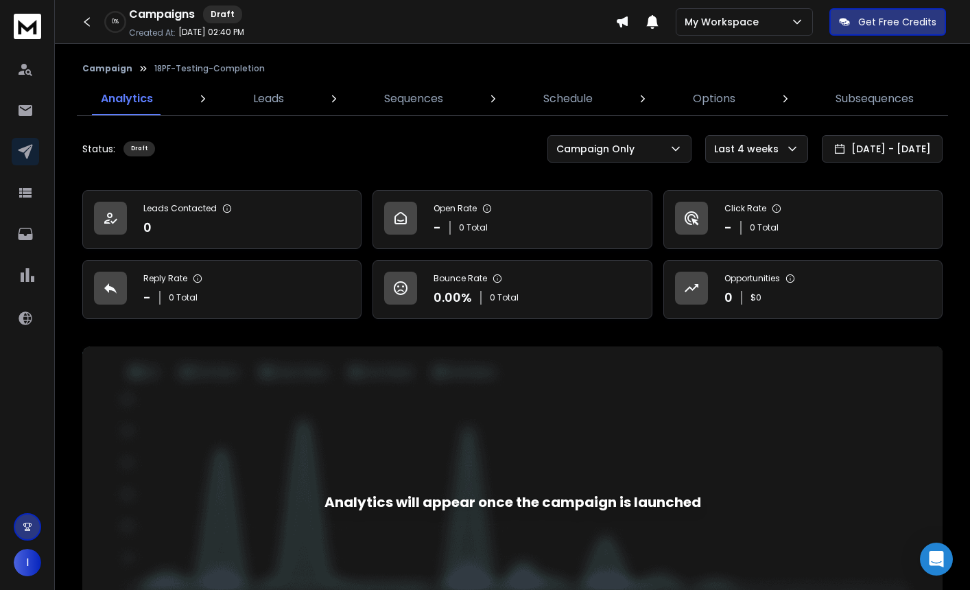
click at [211, 165] on div "Status: Draft Campaign Only Last 4 weeks 20 Jul 2025 - 18 Aug 2025 Leads Contac…" at bounding box center [512, 505] width 861 height 740
click at [403, 95] on p "Sequences" at bounding box center [413, 99] width 59 height 16
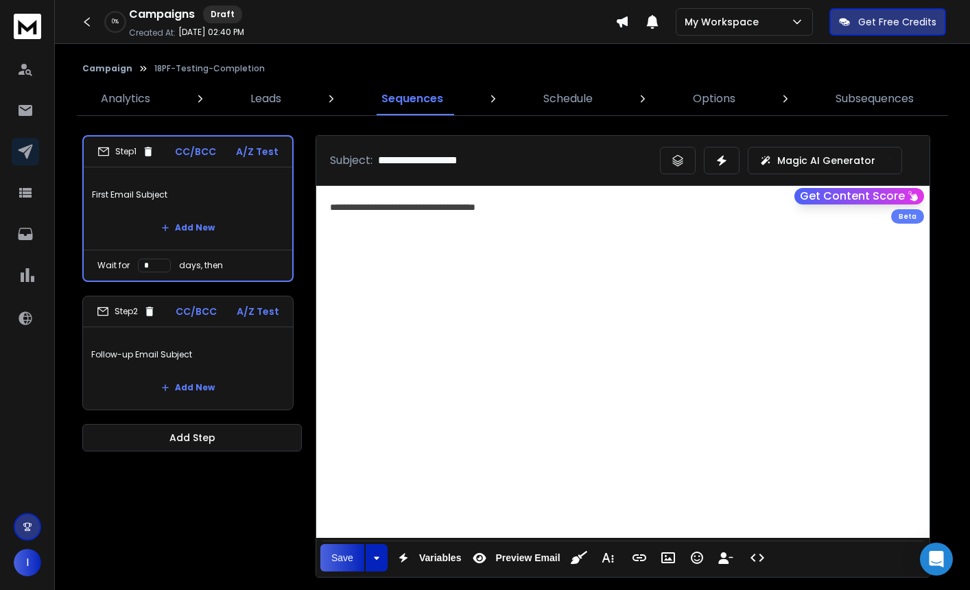
click at [225, 353] on p "Follow-up Email Subject" at bounding box center [188, 355] width 194 height 38
type input "**********"
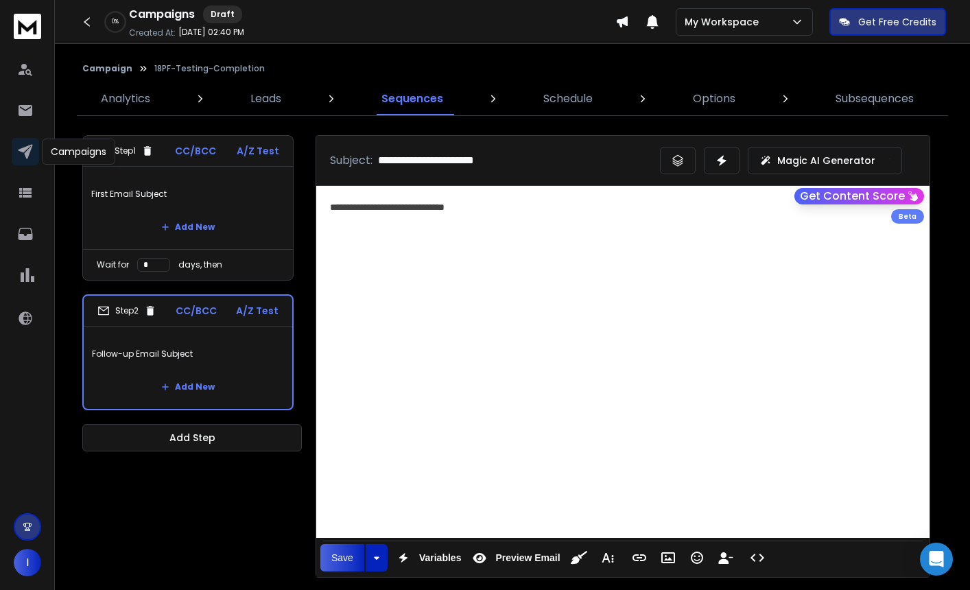
click at [25, 156] on icon at bounding box center [25, 151] width 16 height 16
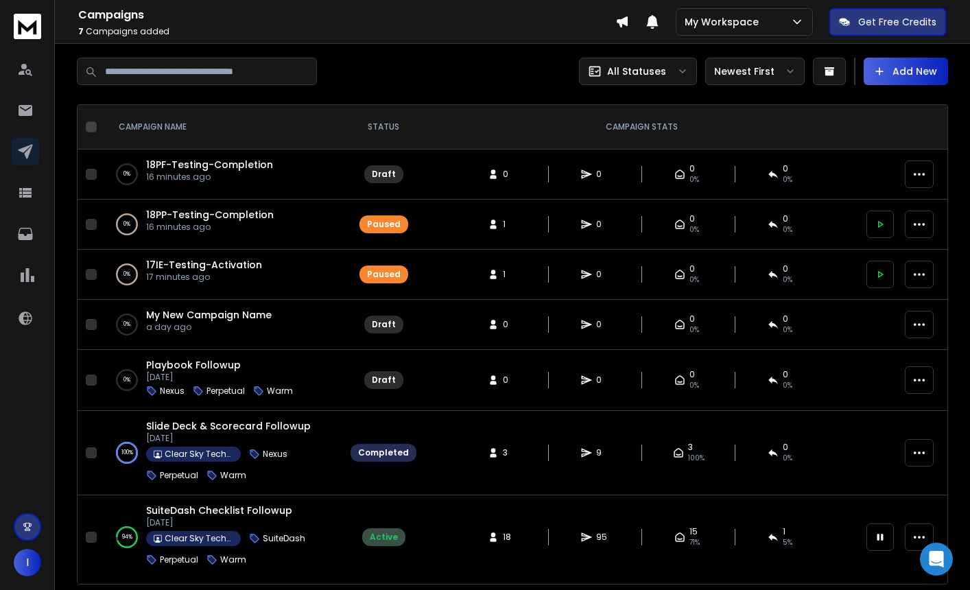
click at [94, 274] on button "button" at bounding box center [91, 274] width 11 height 11
click at [91, 225] on button "button" at bounding box center [91, 224] width 11 height 11
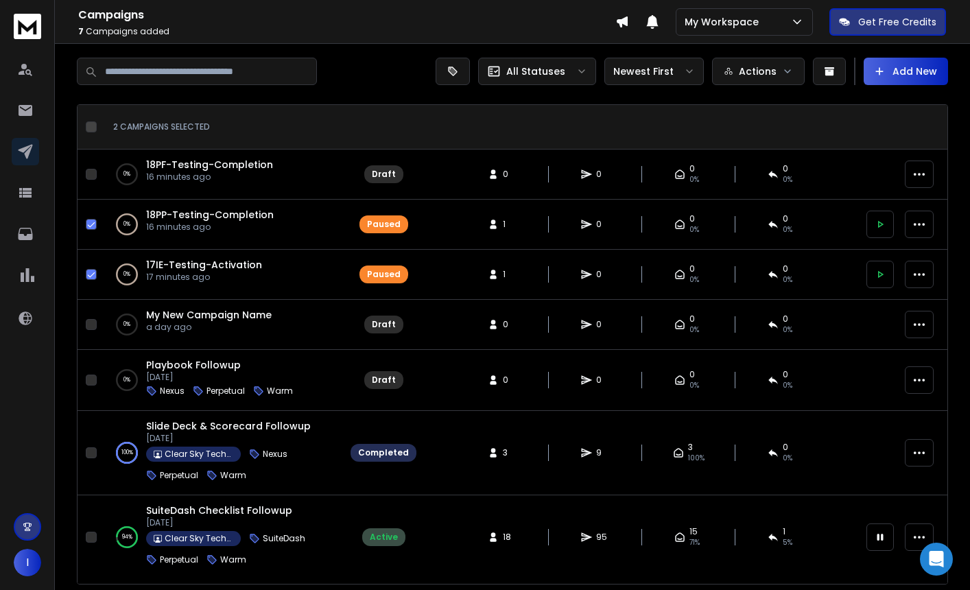
click at [91, 179] on button "button" at bounding box center [91, 174] width 11 height 11
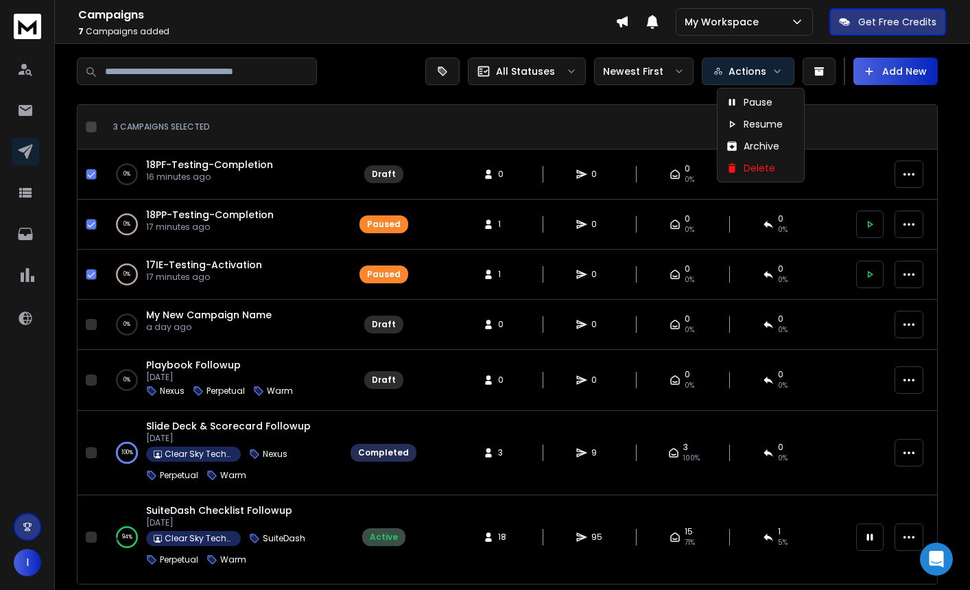
click at [781, 70] on button "Actions" at bounding box center [748, 71] width 93 height 27
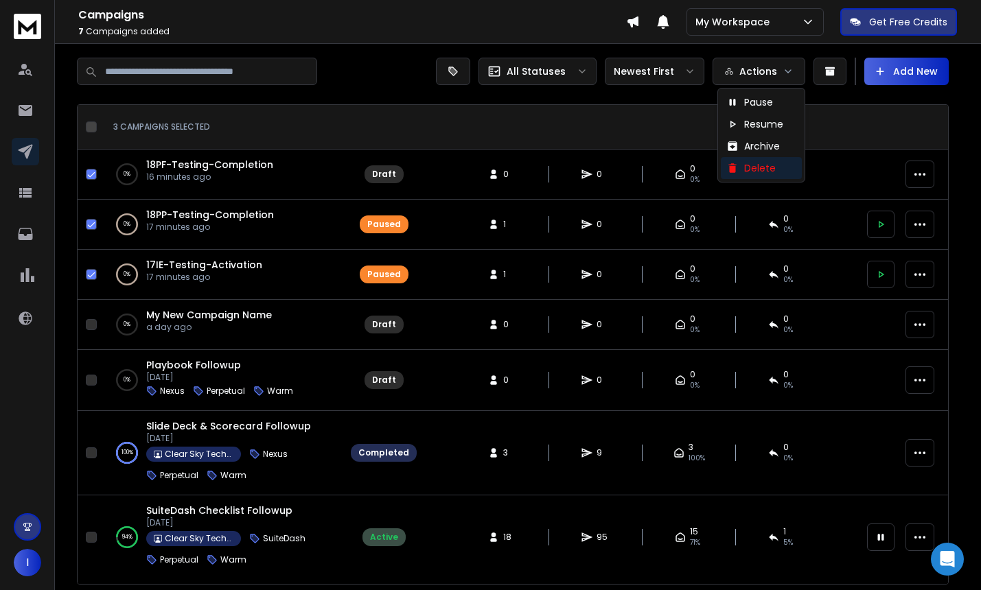
click at [751, 169] on p "Delete" at bounding box center [760, 168] width 32 height 14
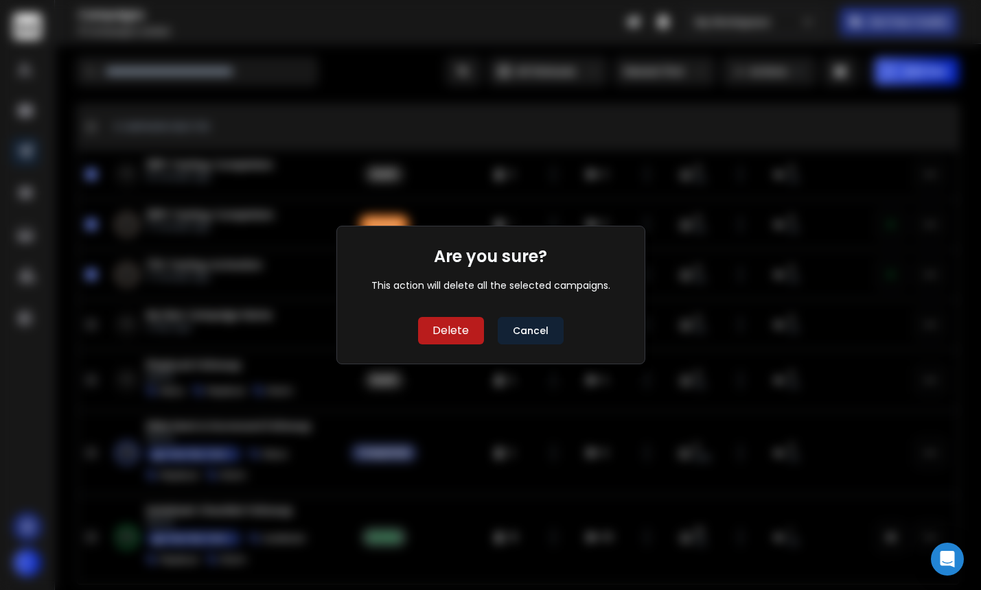
click at [460, 330] on p "delete" at bounding box center [450, 331] width 36 height 16
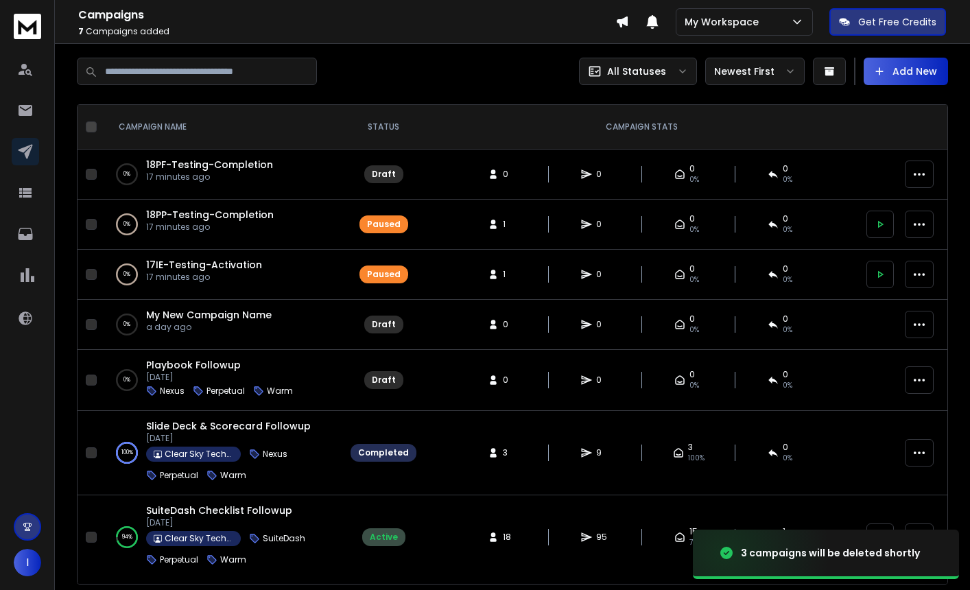
click at [374, 61] on div at bounding box center [295, 71] width 436 height 27
